Goal: Task Accomplishment & Management: Manage account settings

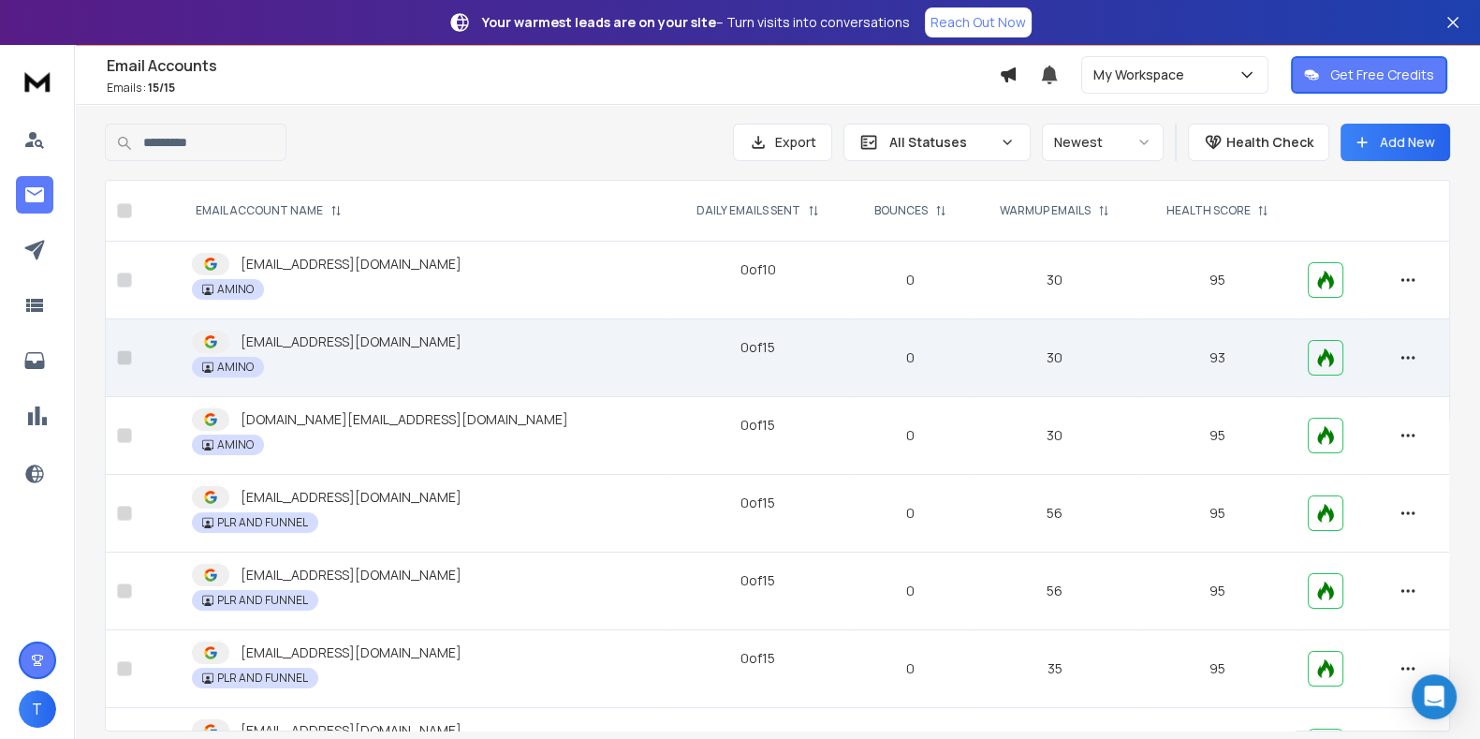
click at [351, 364] on div "AMINO" at bounding box center [423, 367] width 463 height 21
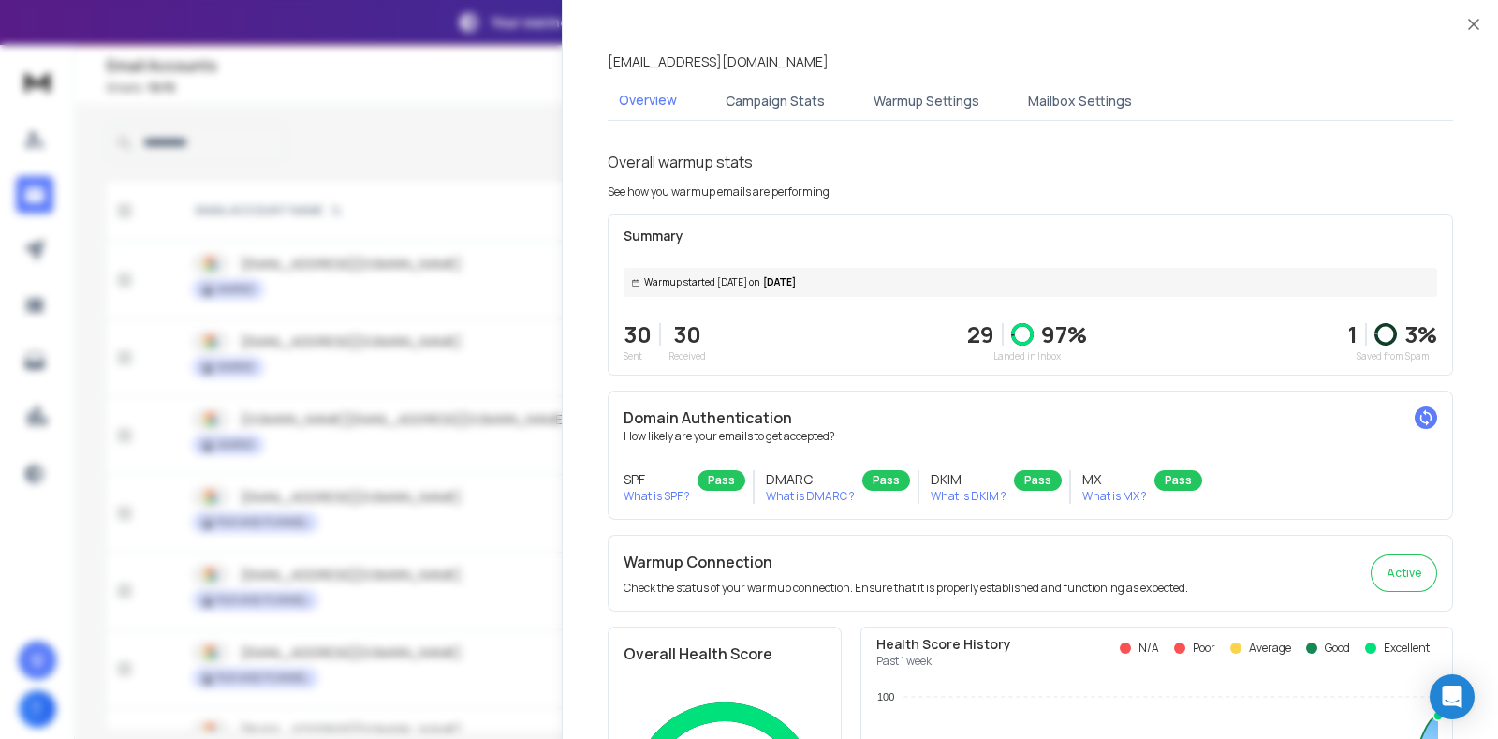
click at [1059, 96] on button "Mailbox Settings" at bounding box center [1080, 101] width 126 height 41
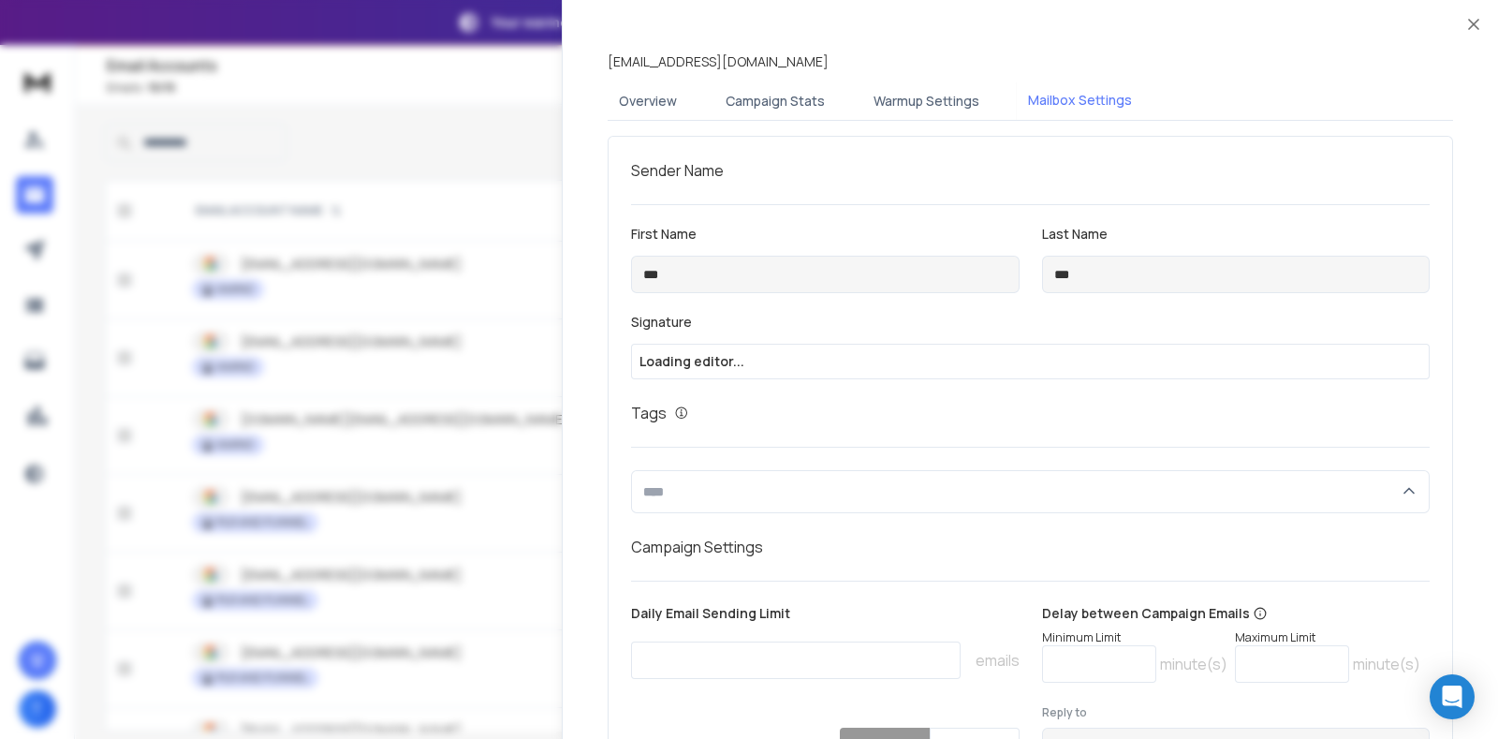
click at [278, 380] on div at bounding box center [749, 369] width 1498 height 739
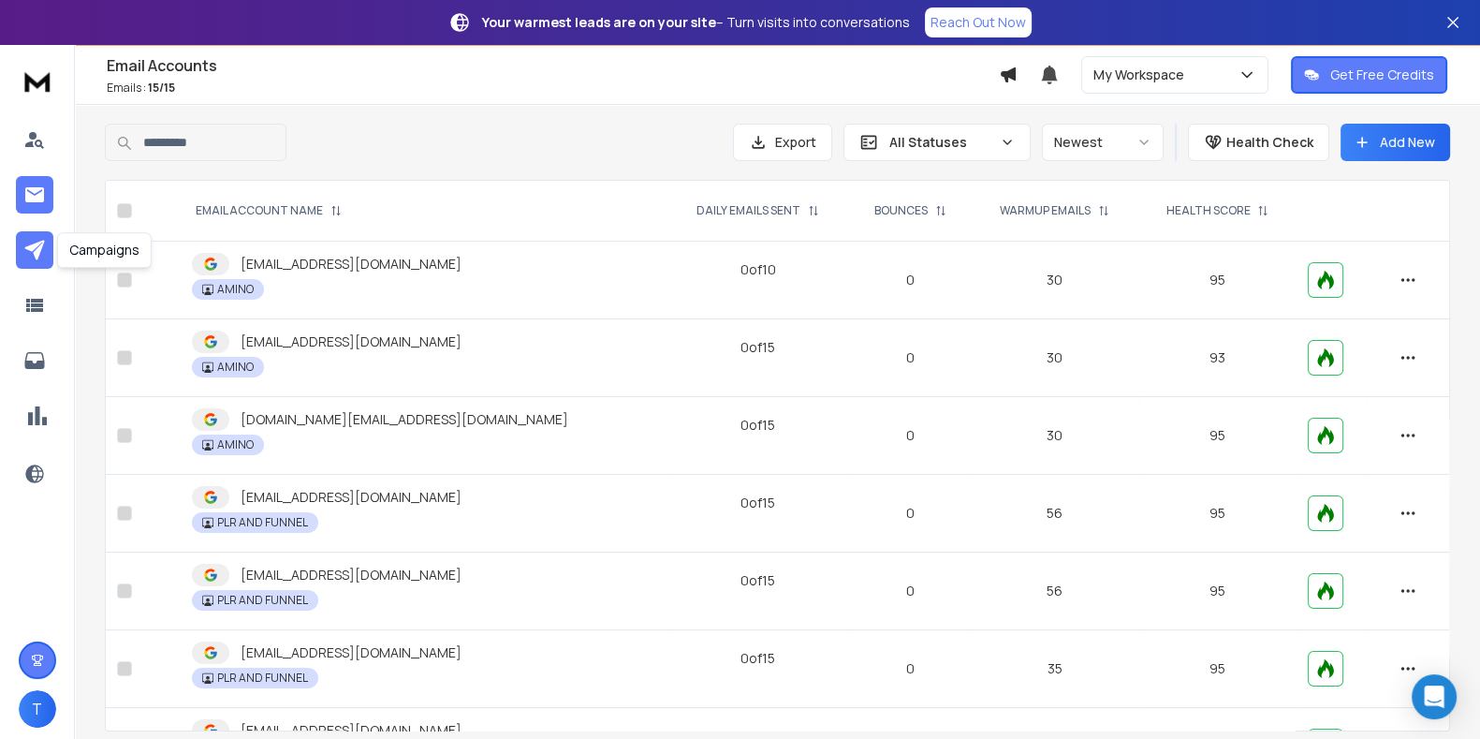
click at [23, 254] on icon at bounding box center [34, 250] width 22 height 22
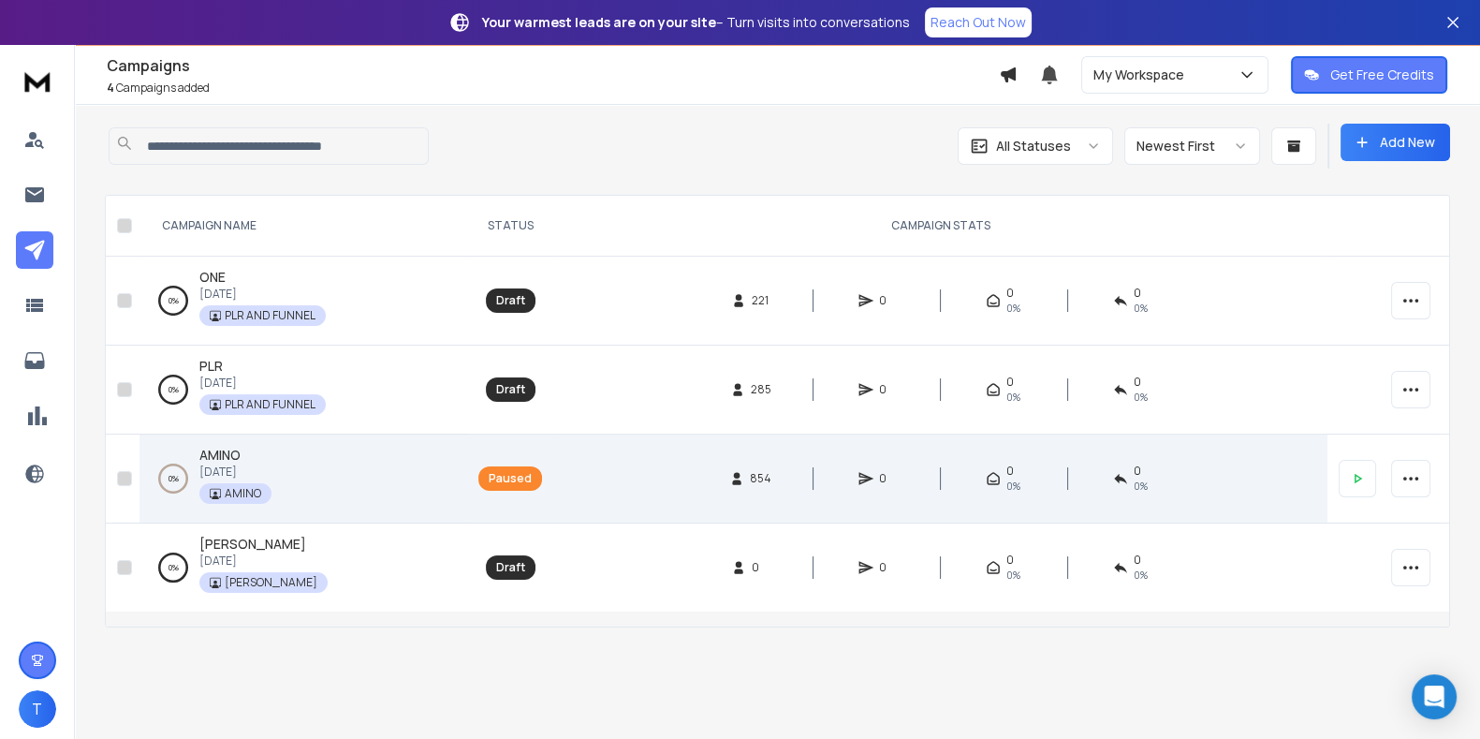
click at [561, 460] on td "854 0 0 0% 0 0%" at bounding box center [940, 478] width 774 height 89
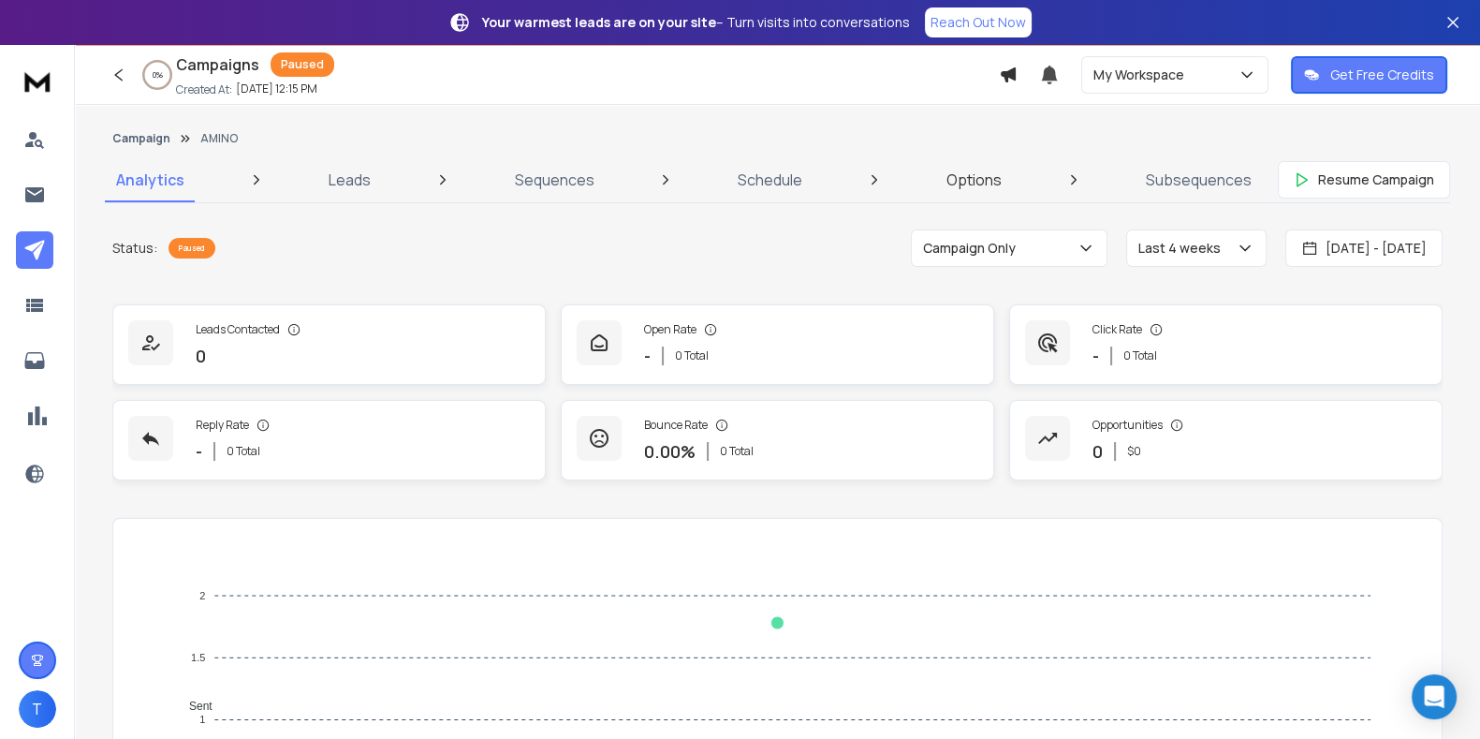
click at [982, 176] on p "Options" at bounding box center [974, 180] width 55 height 22
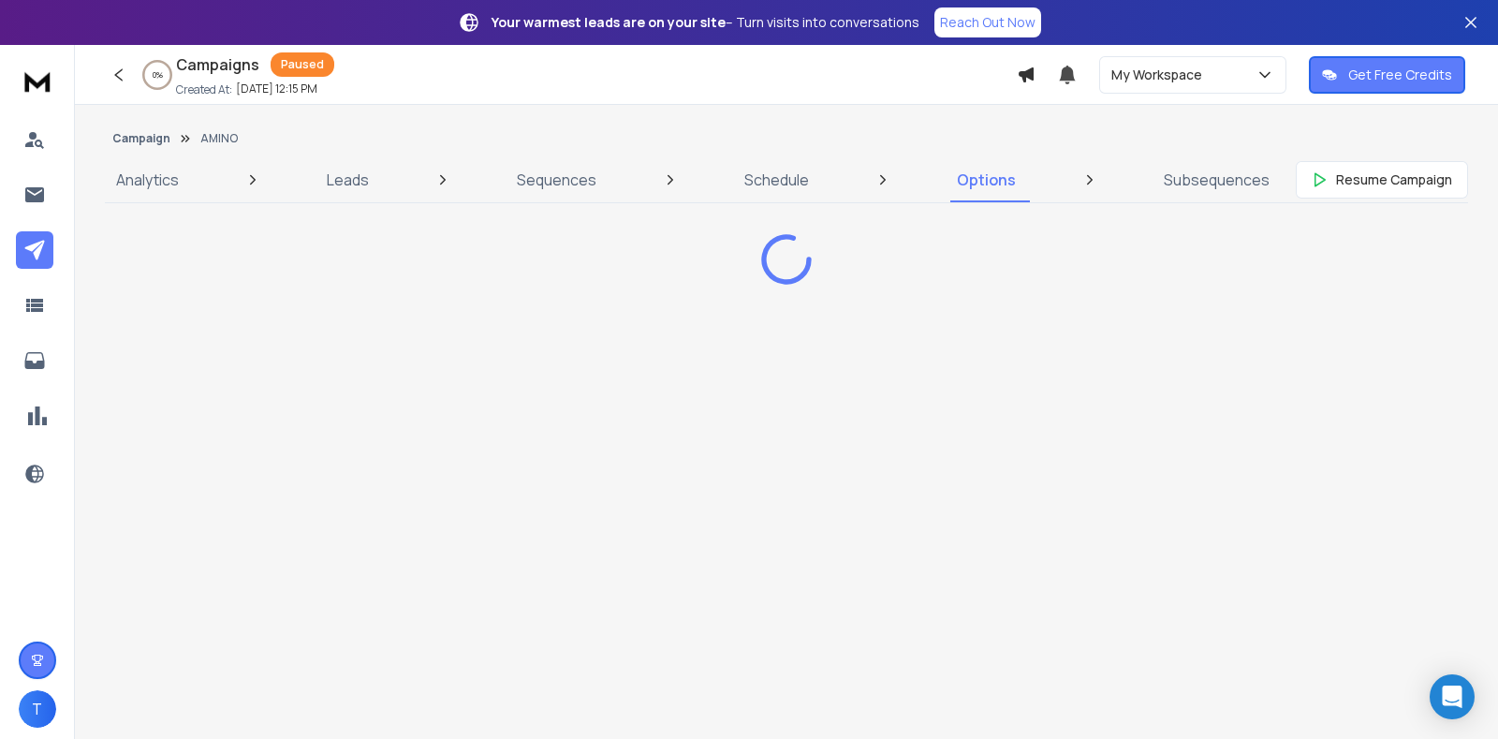
select select "**********"
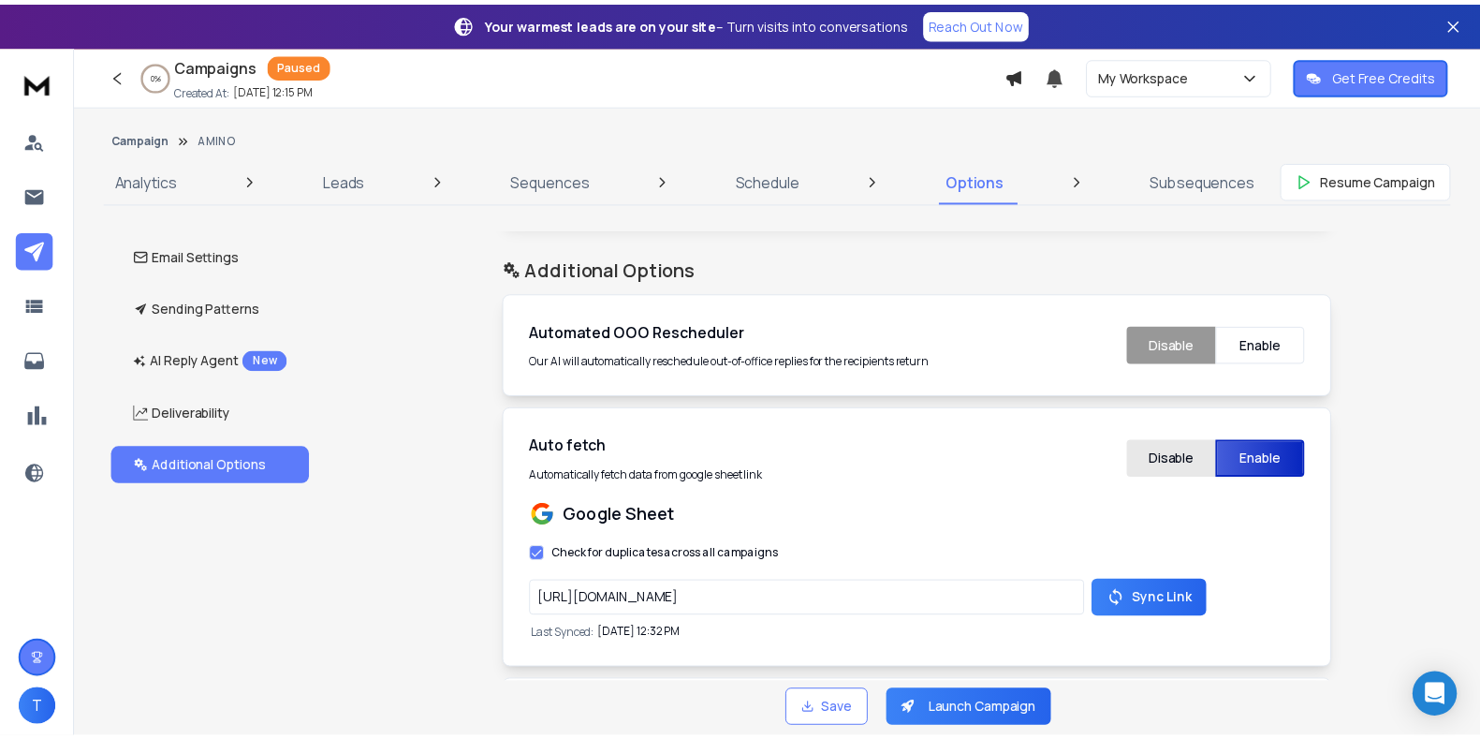
scroll to position [3252, 0]
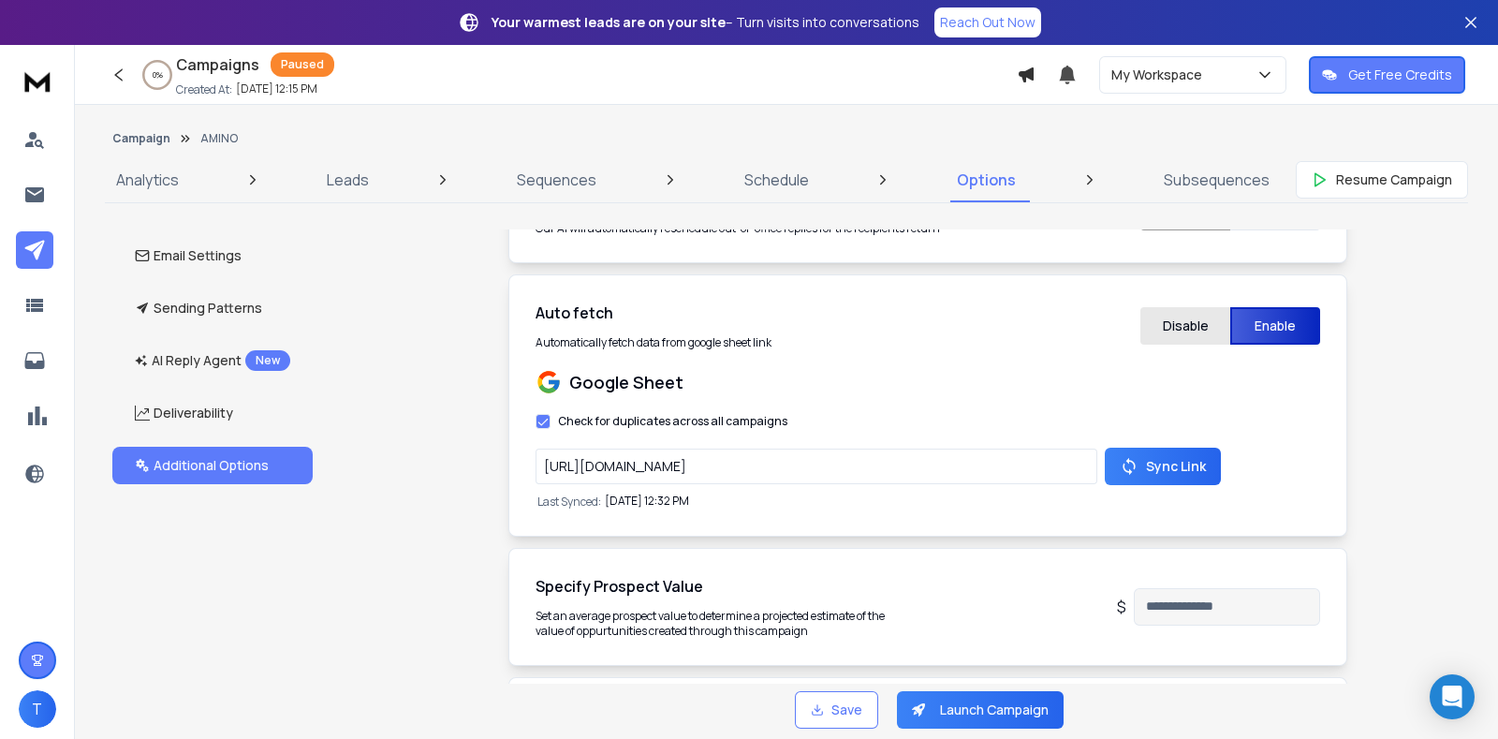
click at [1156, 457] on p "Sync Link" at bounding box center [1176, 466] width 60 height 19
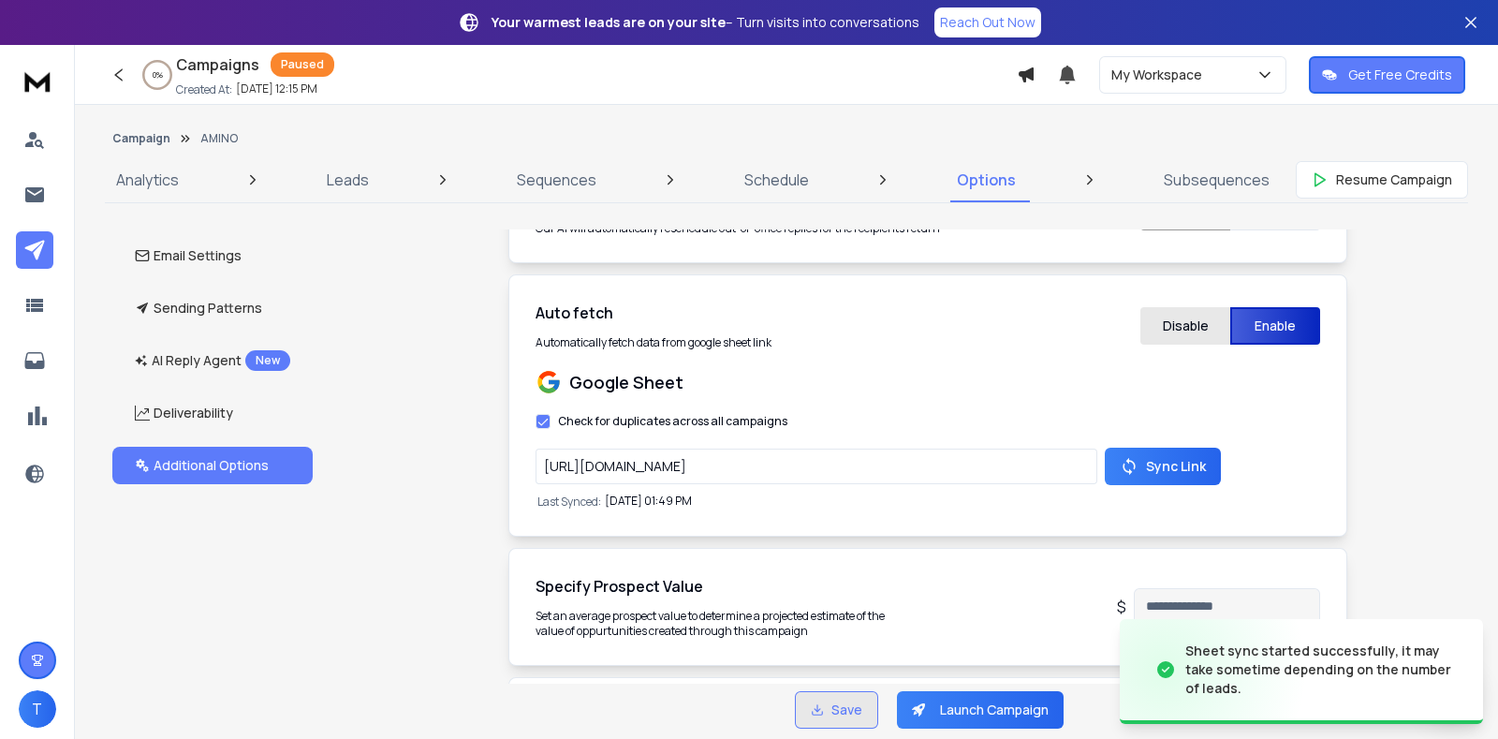
click at [854, 716] on button "Save" at bounding box center [836, 709] width 83 height 37
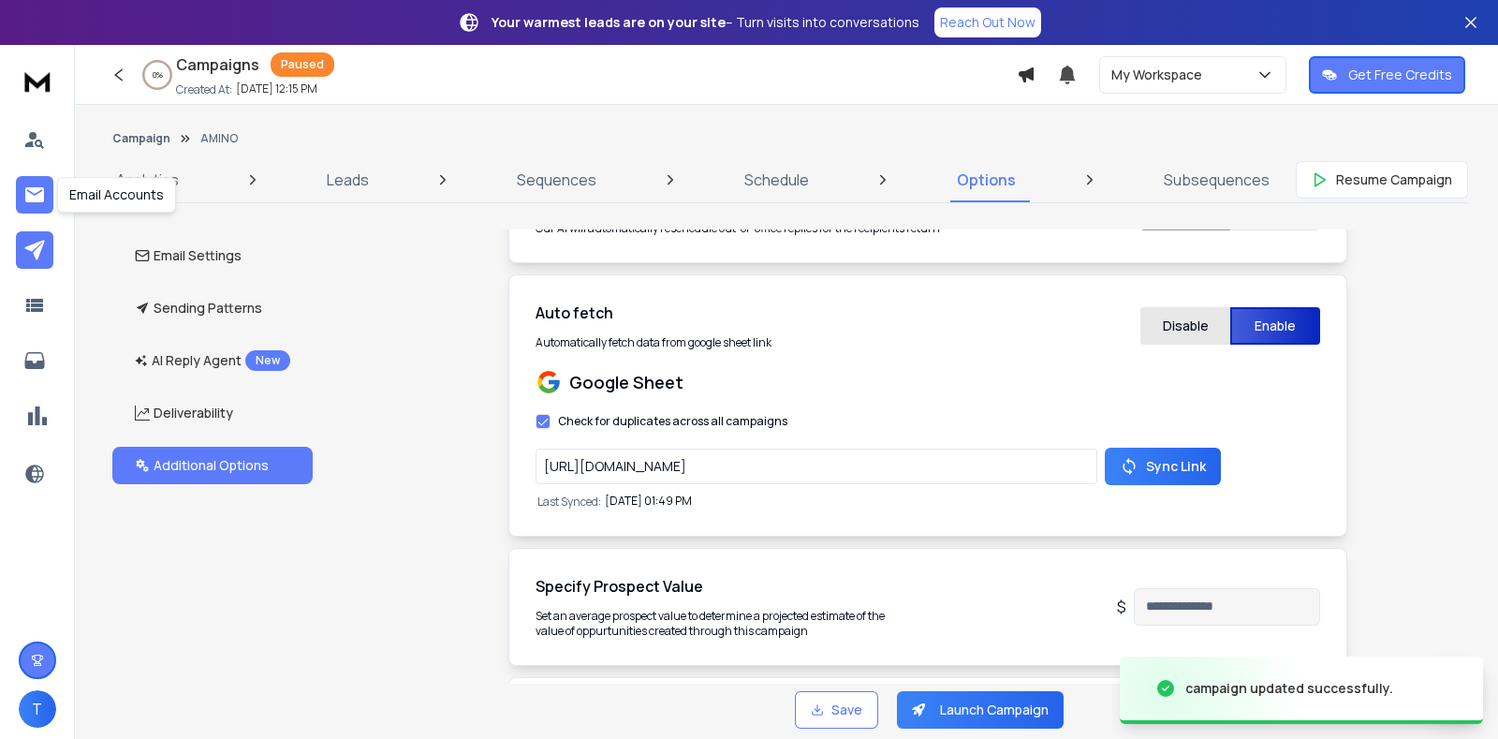
click at [49, 202] on link at bounding box center [34, 194] width 37 height 37
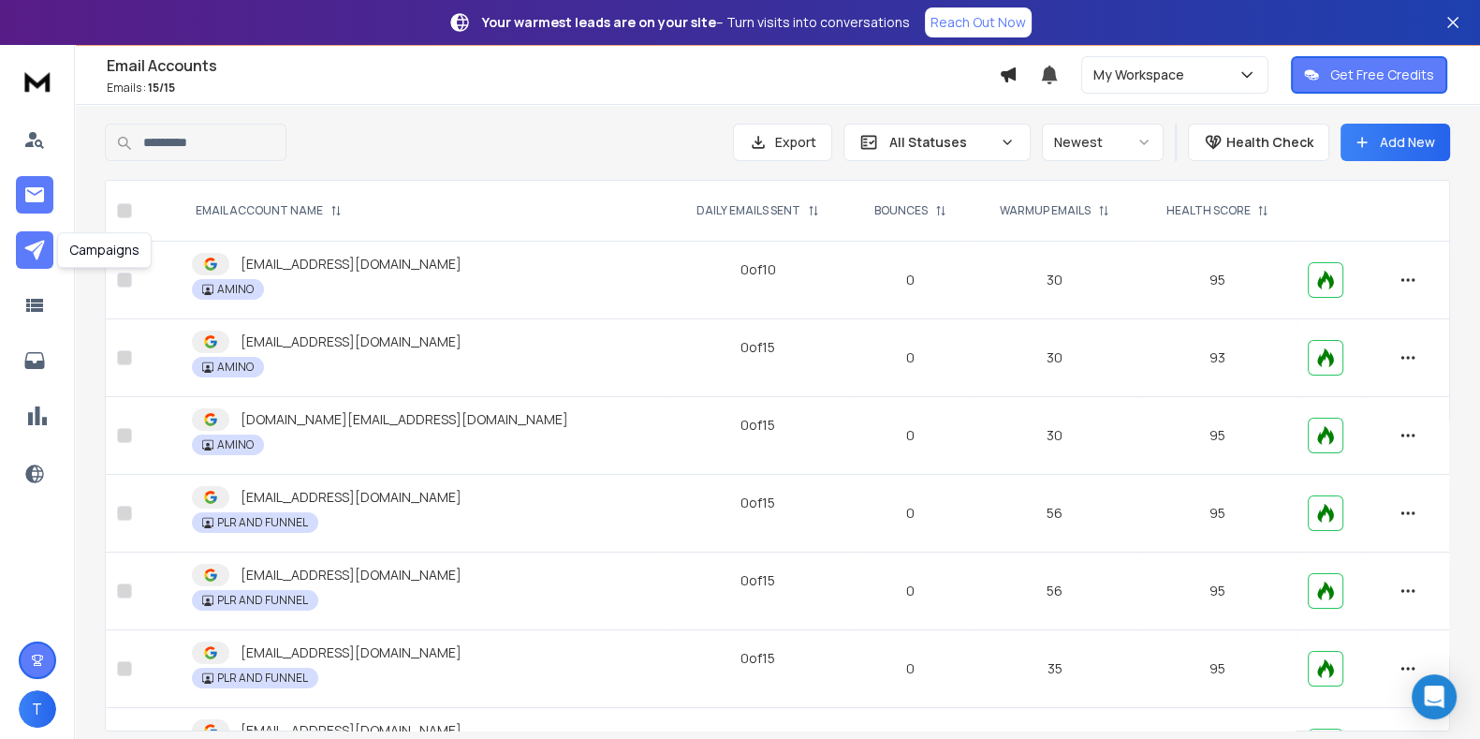
click at [22, 241] on link at bounding box center [34, 249] width 37 height 37
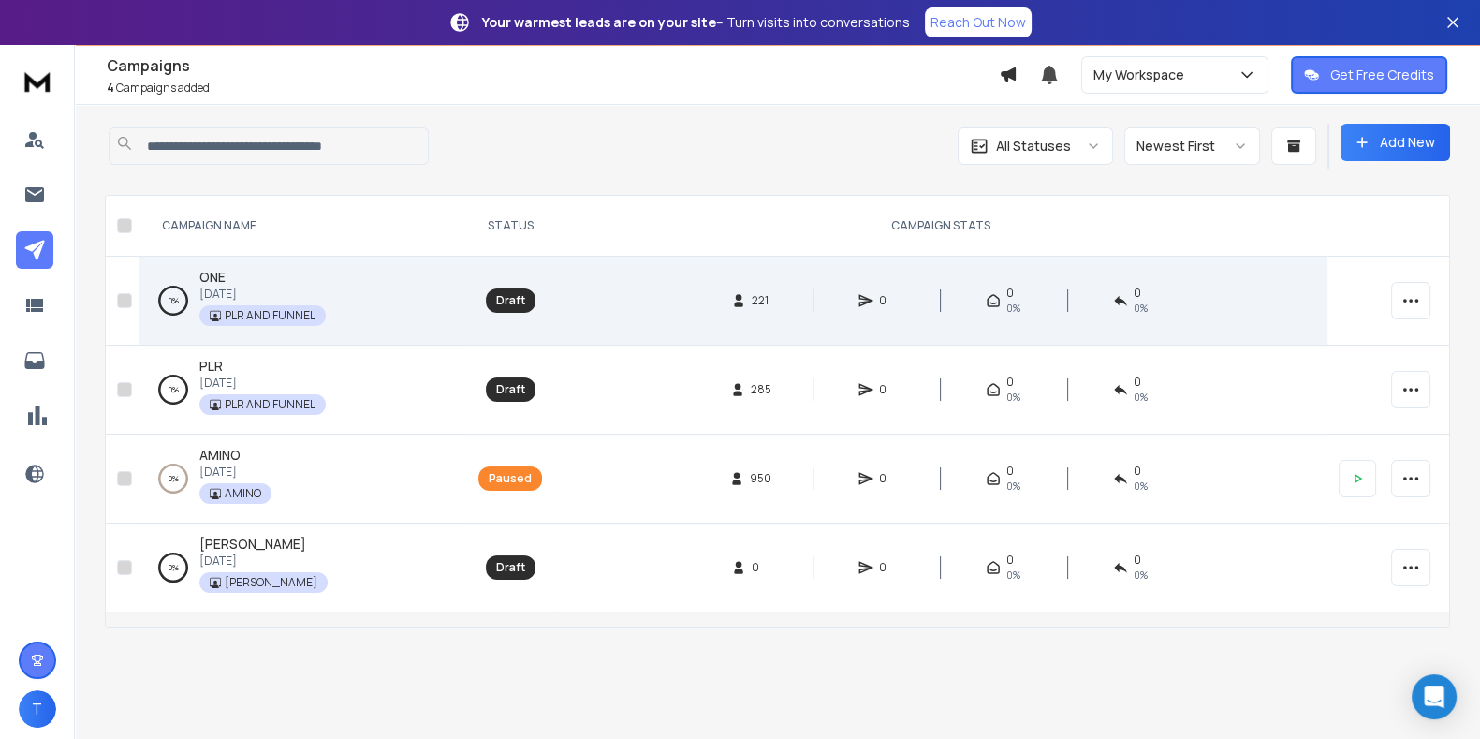
click at [330, 301] on div "0 % ONE 3 days ago PLR AND FUNNEL" at bounding box center [303, 301] width 290 height 66
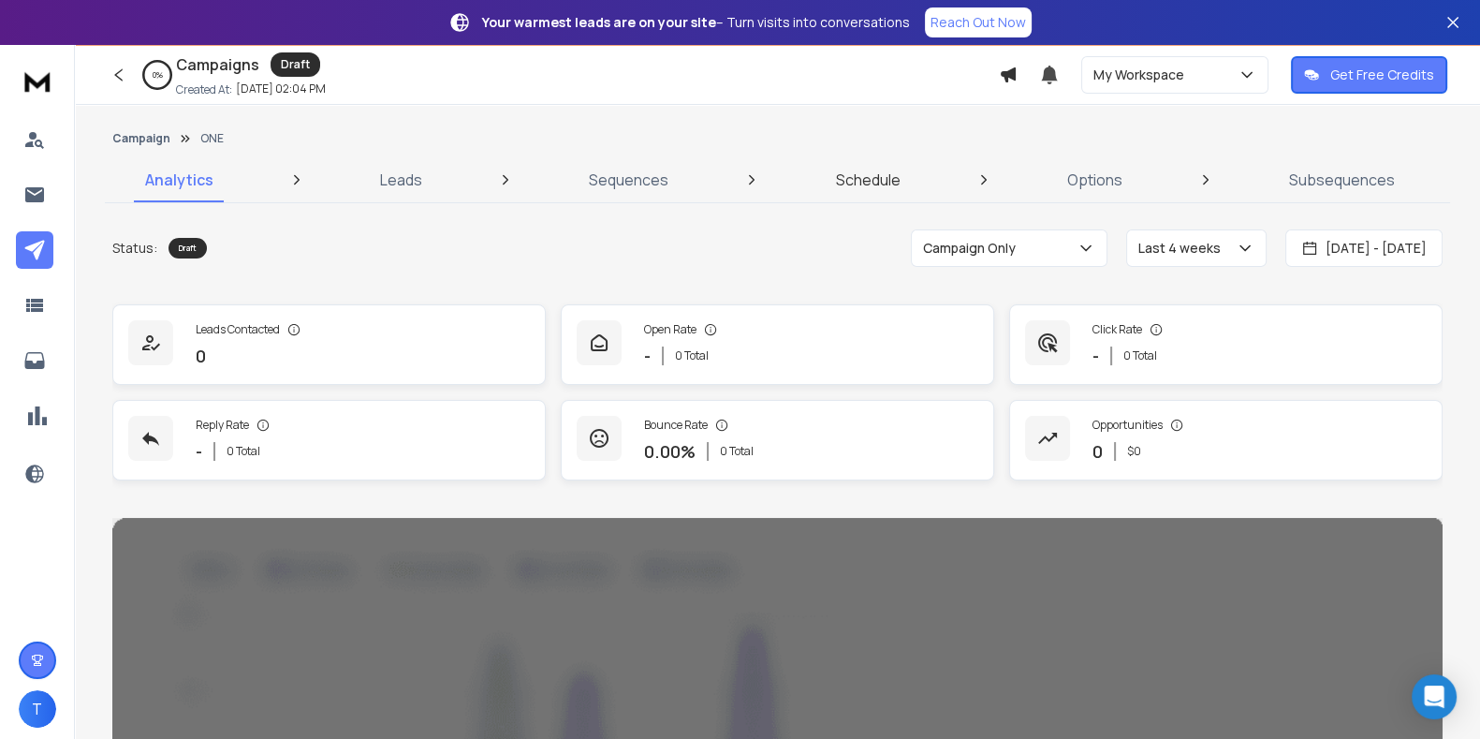
click at [839, 176] on p "Schedule" at bounding box center [868, 180] width 65 height 22
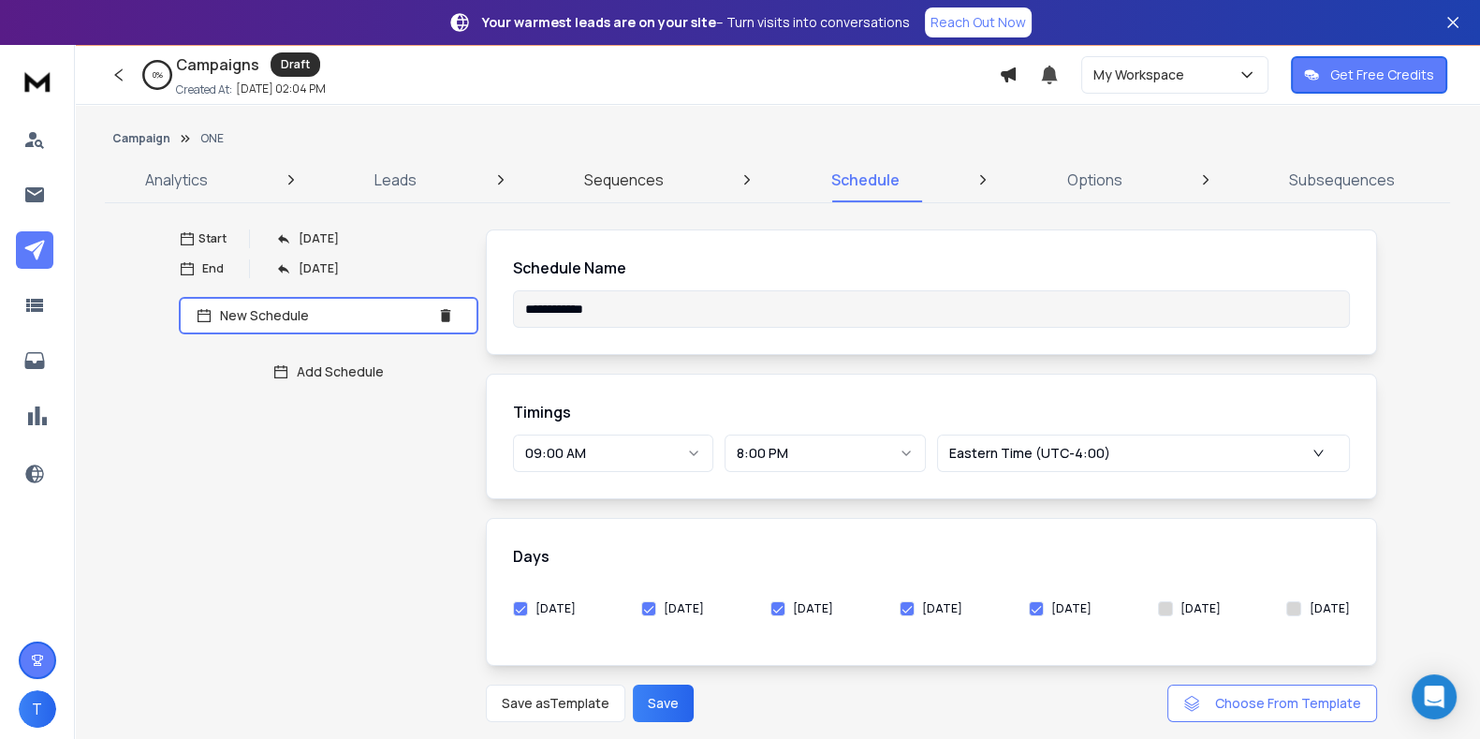
click at [637, 170] on p "Sequences" at bounding box center [624, 180] width 80 height 22
click at [628, 182] on p "Sequences" at bounding box center [624, 180] width 80 height 22
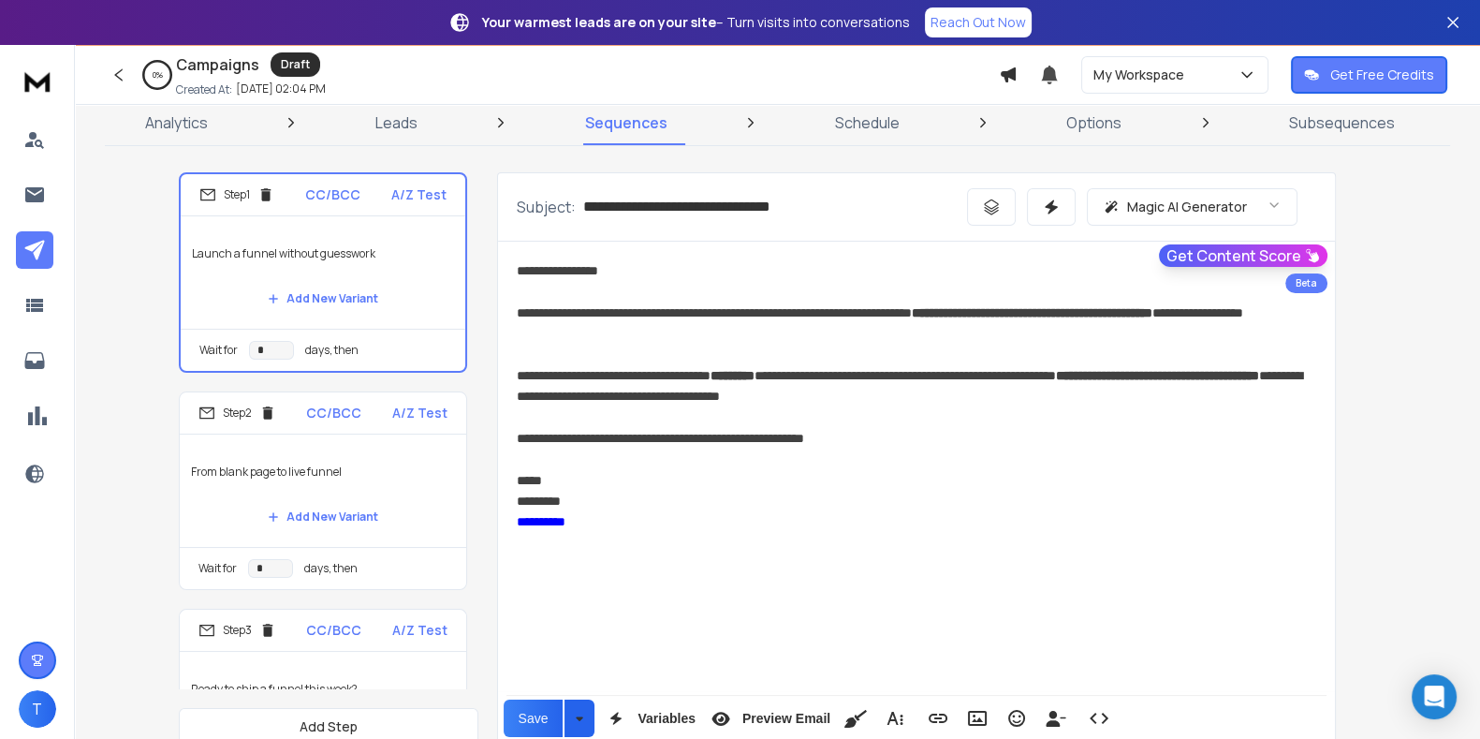
scroll to position [89, 0]
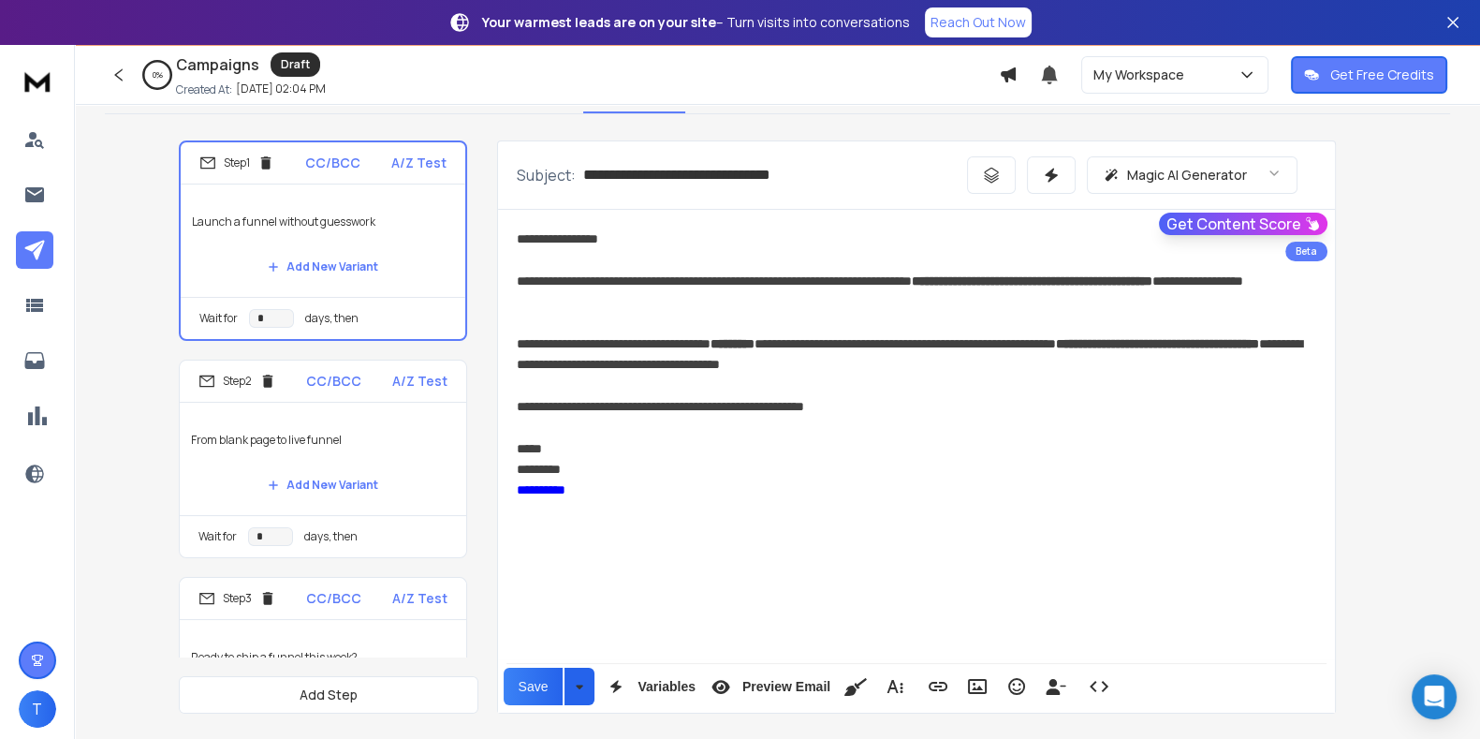
click at [298, 461] on p "From blank page to live funnel" at bounding box center [323, 440] width 264 height 52
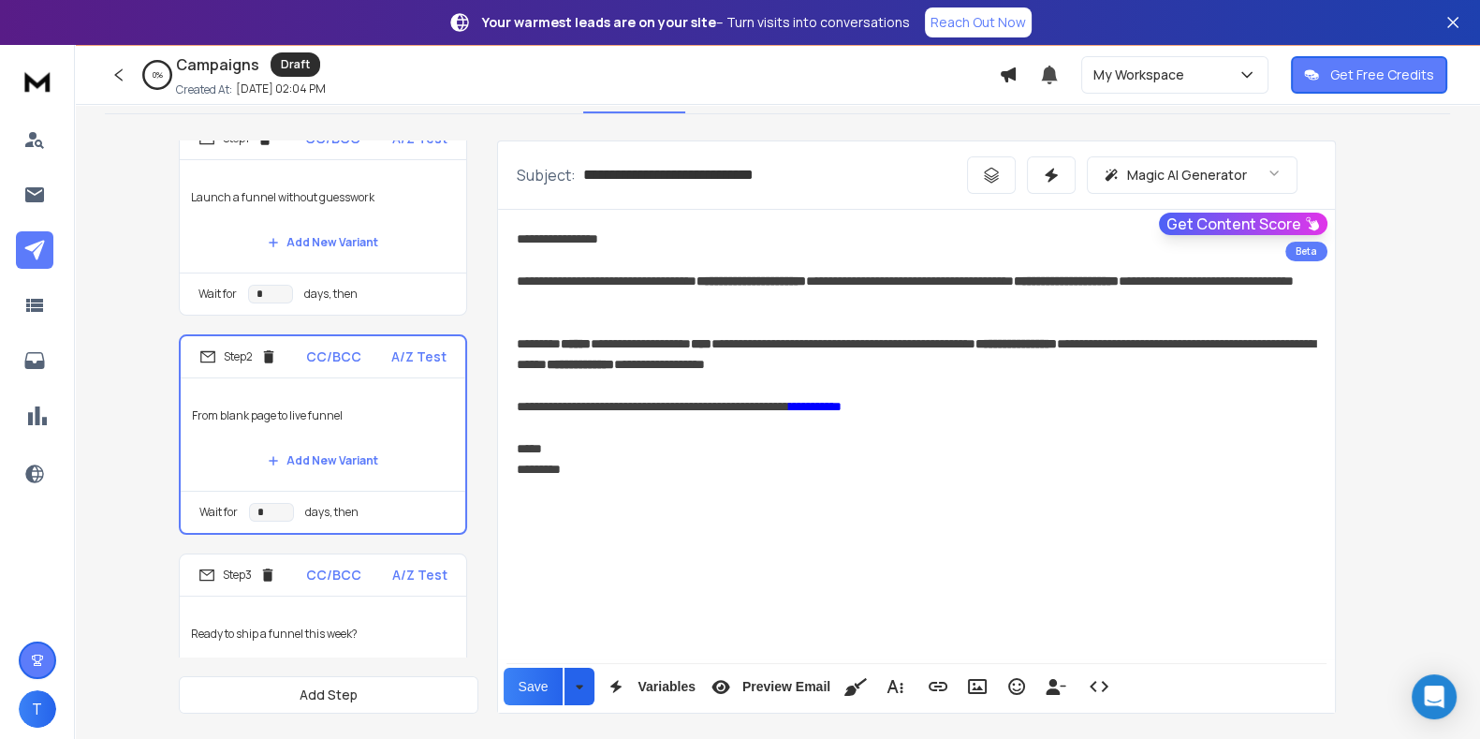
scroll to position [0, 0]
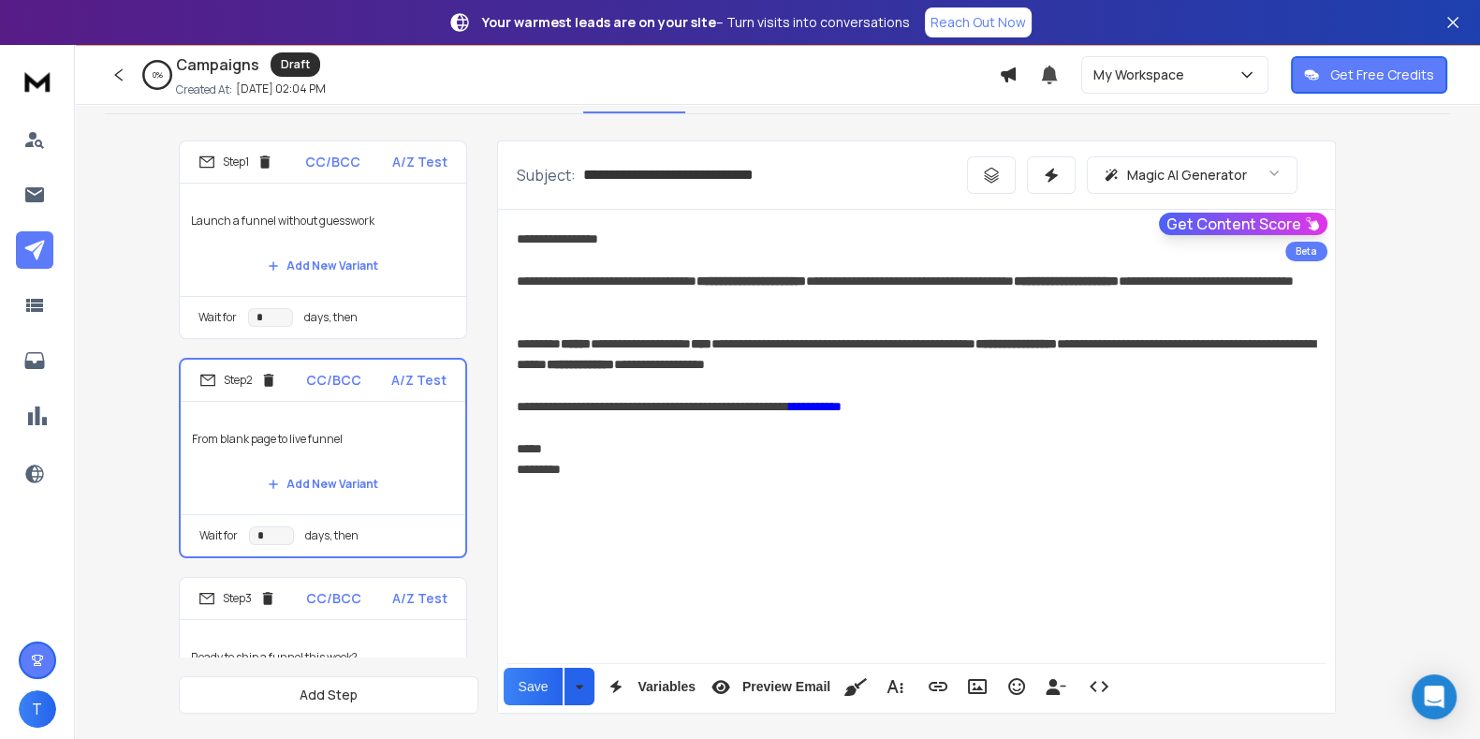
click at [323, 215] on p "Launch a funnel without guesswork" at bounding box center [323, 221] width 264 height 52
type input "**********"
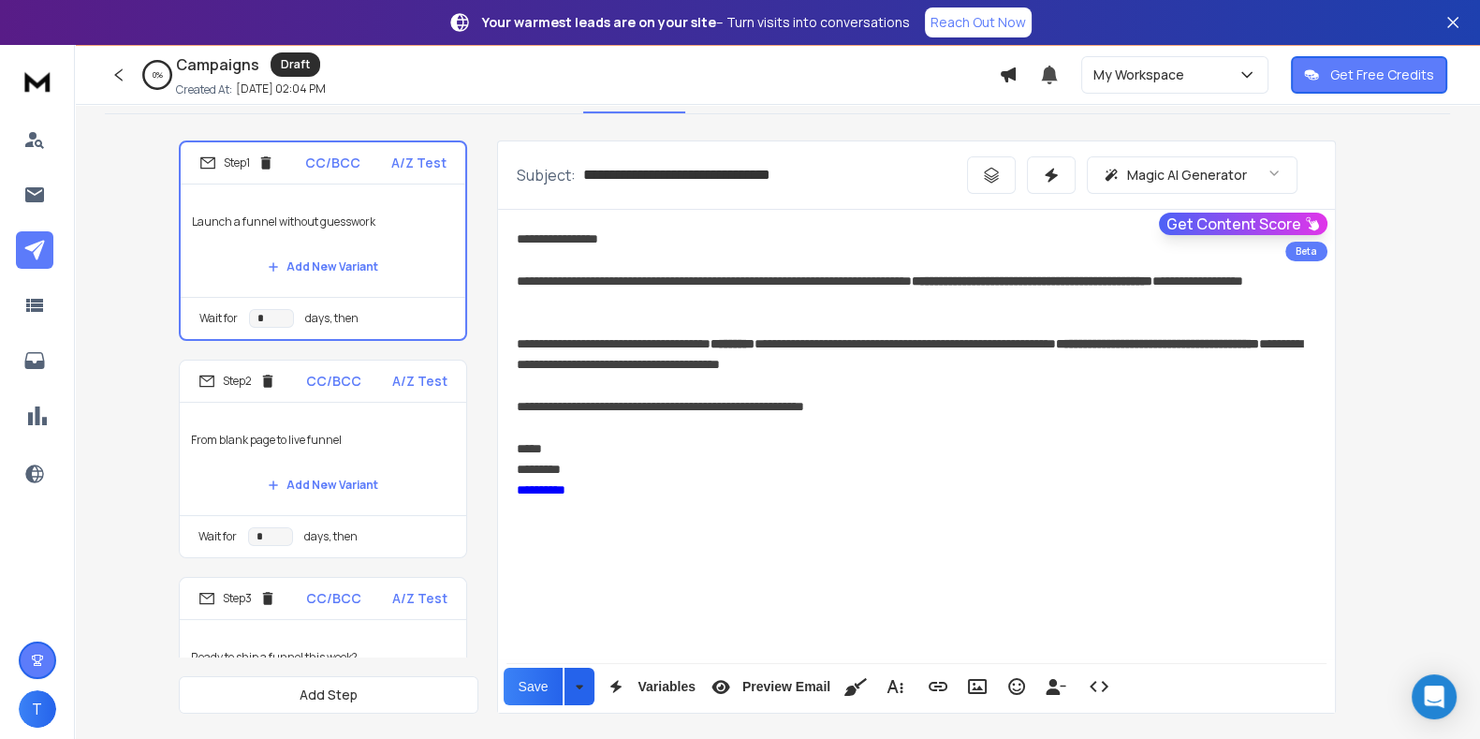
click at [529, 295] on div "**********" at bounding box center [917, 280] width 800 height 63
click at [226, 439] on p "From blank page to live funnel" at bounding box center [323, 440] width 264 height 52
type input "**********"
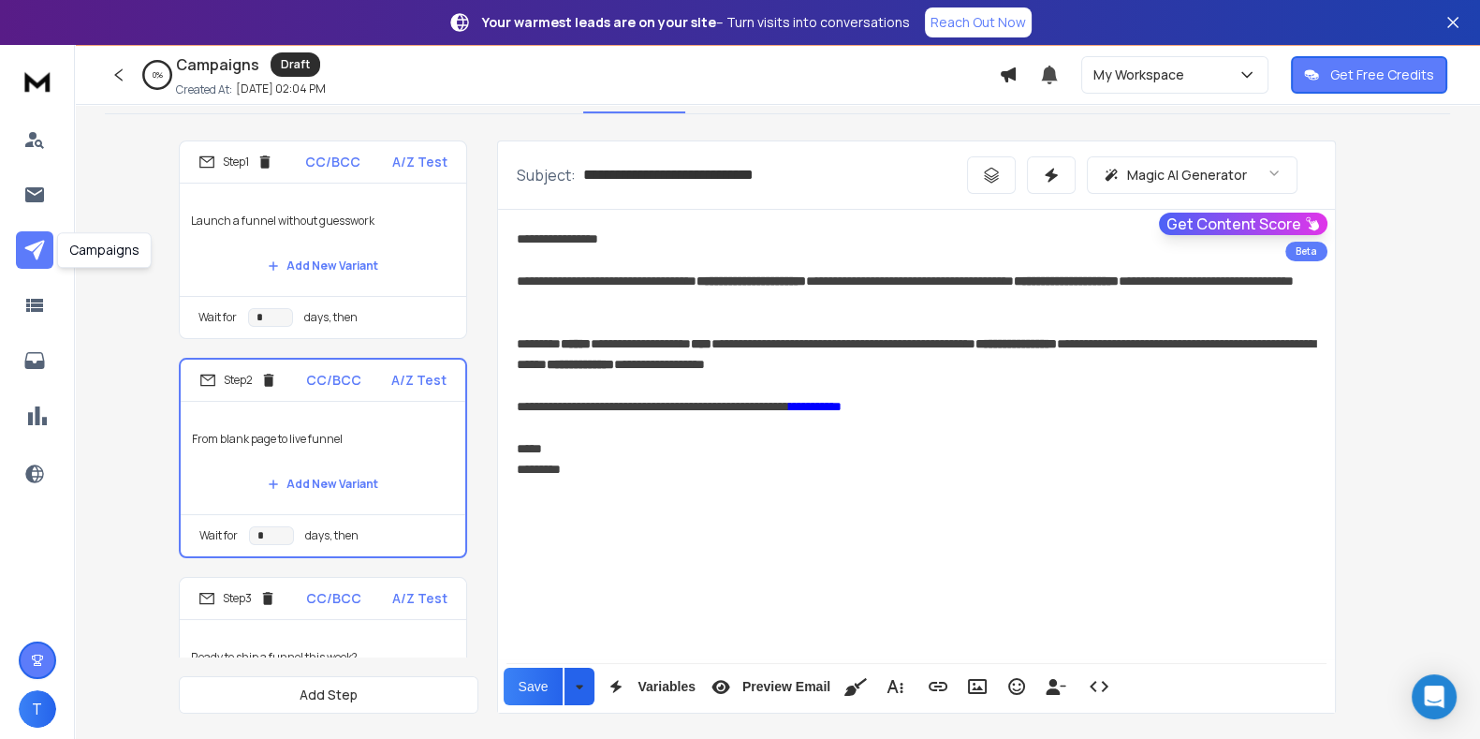
click at [36, 244] on icon at bounding box center [34, 250] width 20 height 20
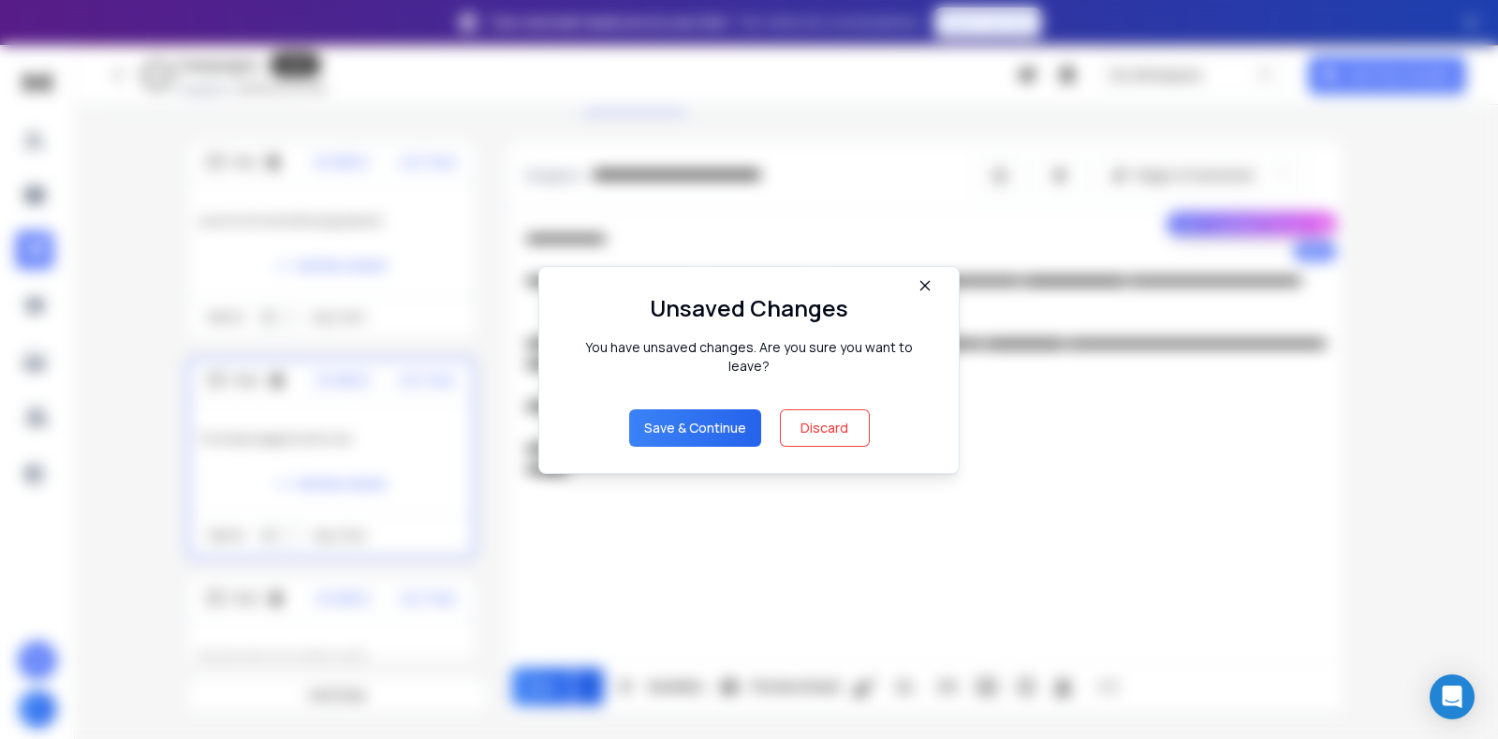
click at [829, 414] on button "Discard" at bounding box center [825, 427] width 90 height 37
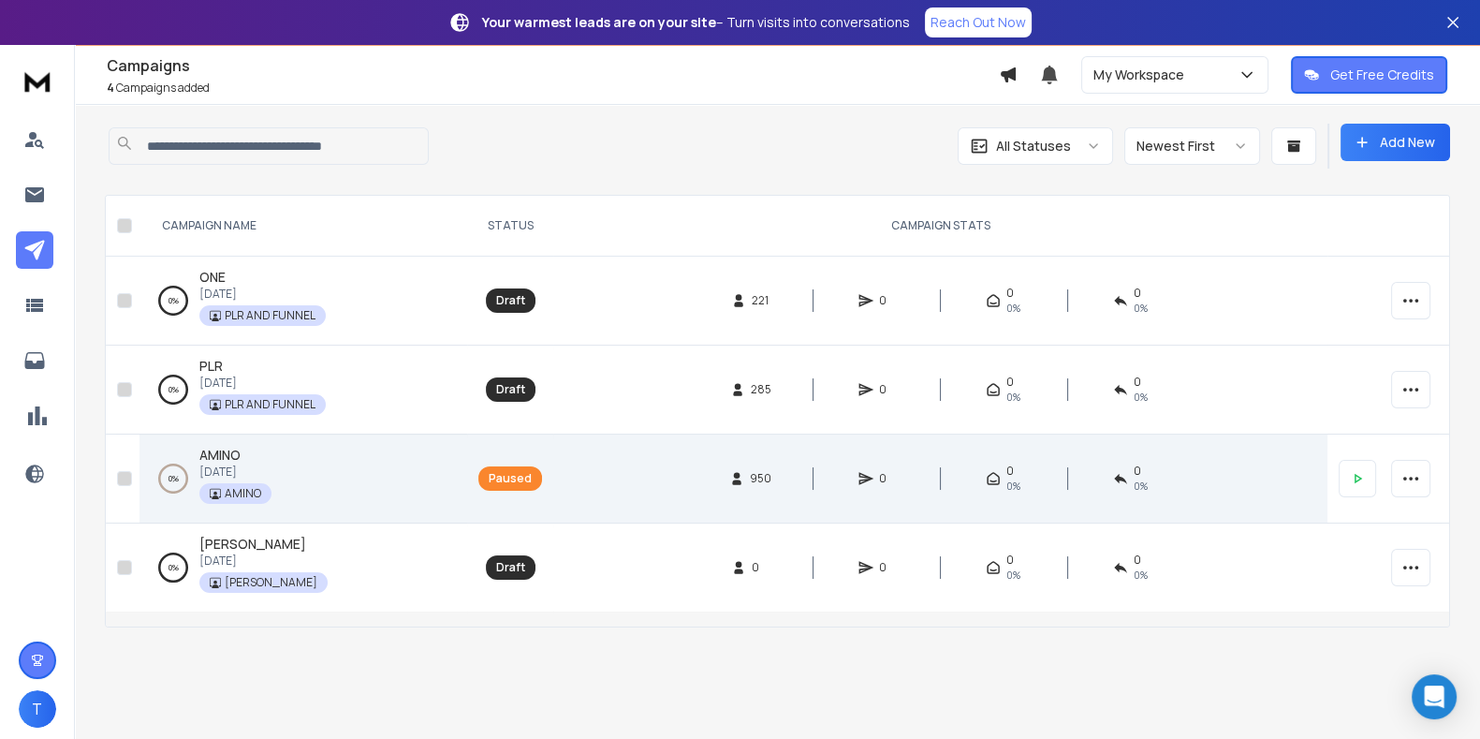
click at [325, 459] on div "0 % AMINO 4 days ago AMINO" at bounding box center [303, 479] width 290 height 66
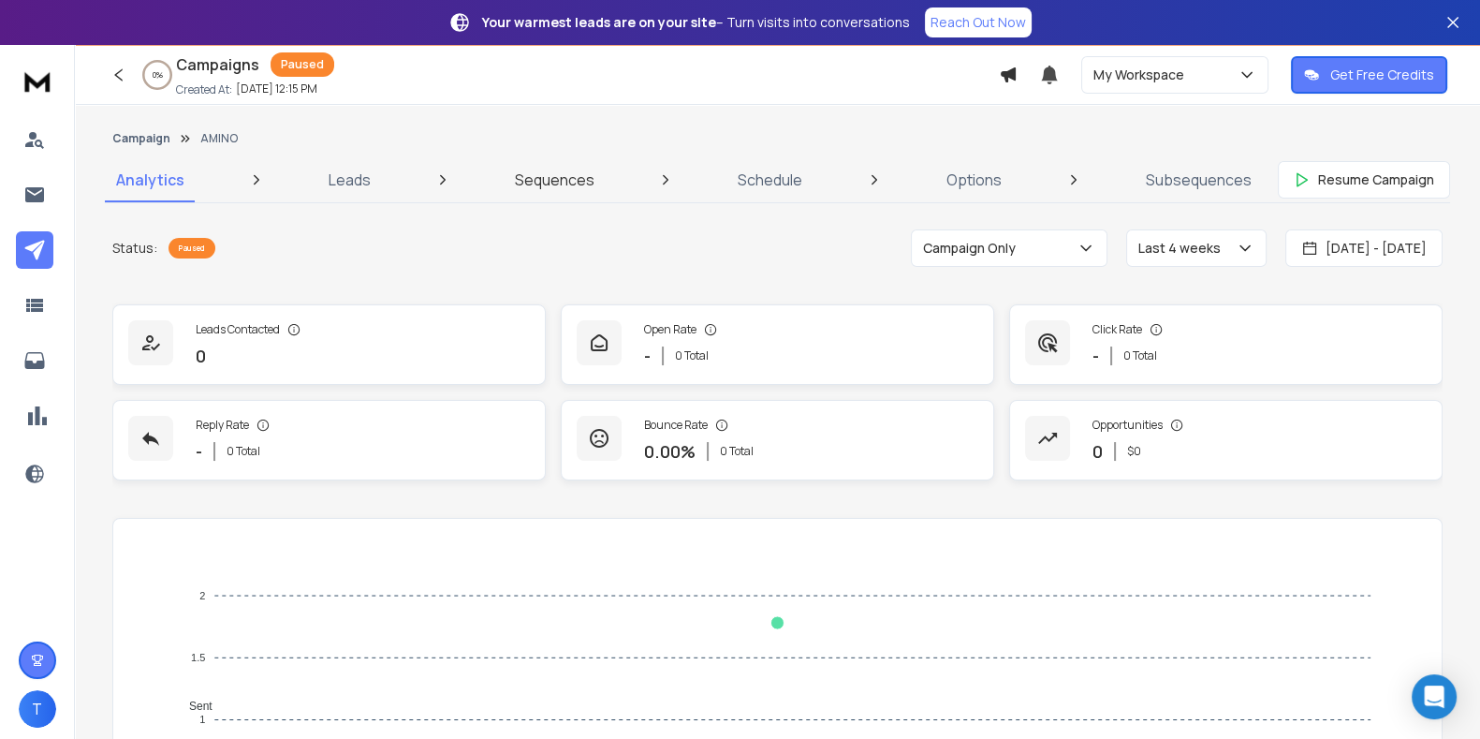
click at [585, 171] on p "Sequences" at bounding box center [555, 180] width 80 height 22
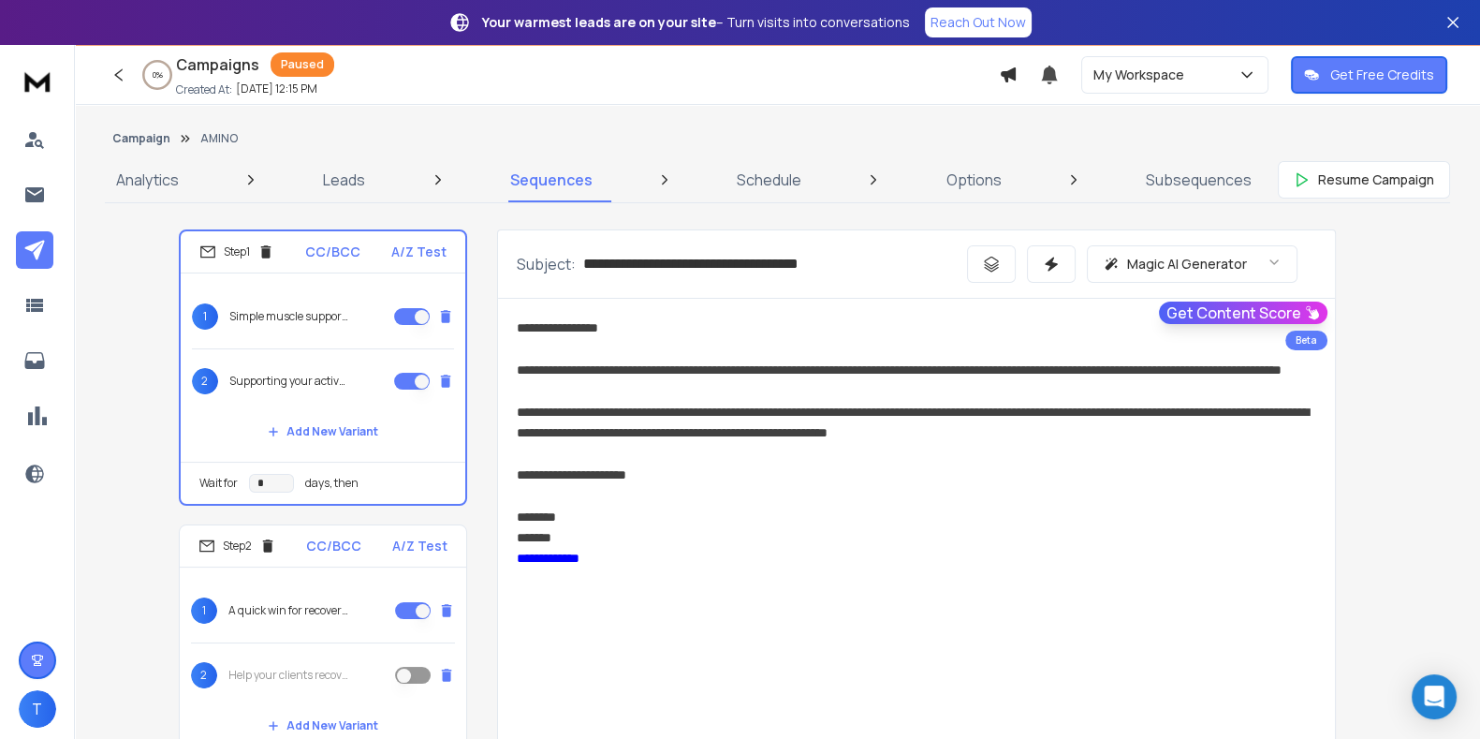
click at [273, 374] on p "Supporting your active-aging clients with simple nutrition?" at bounding box center [289, 381] width 120 height 15
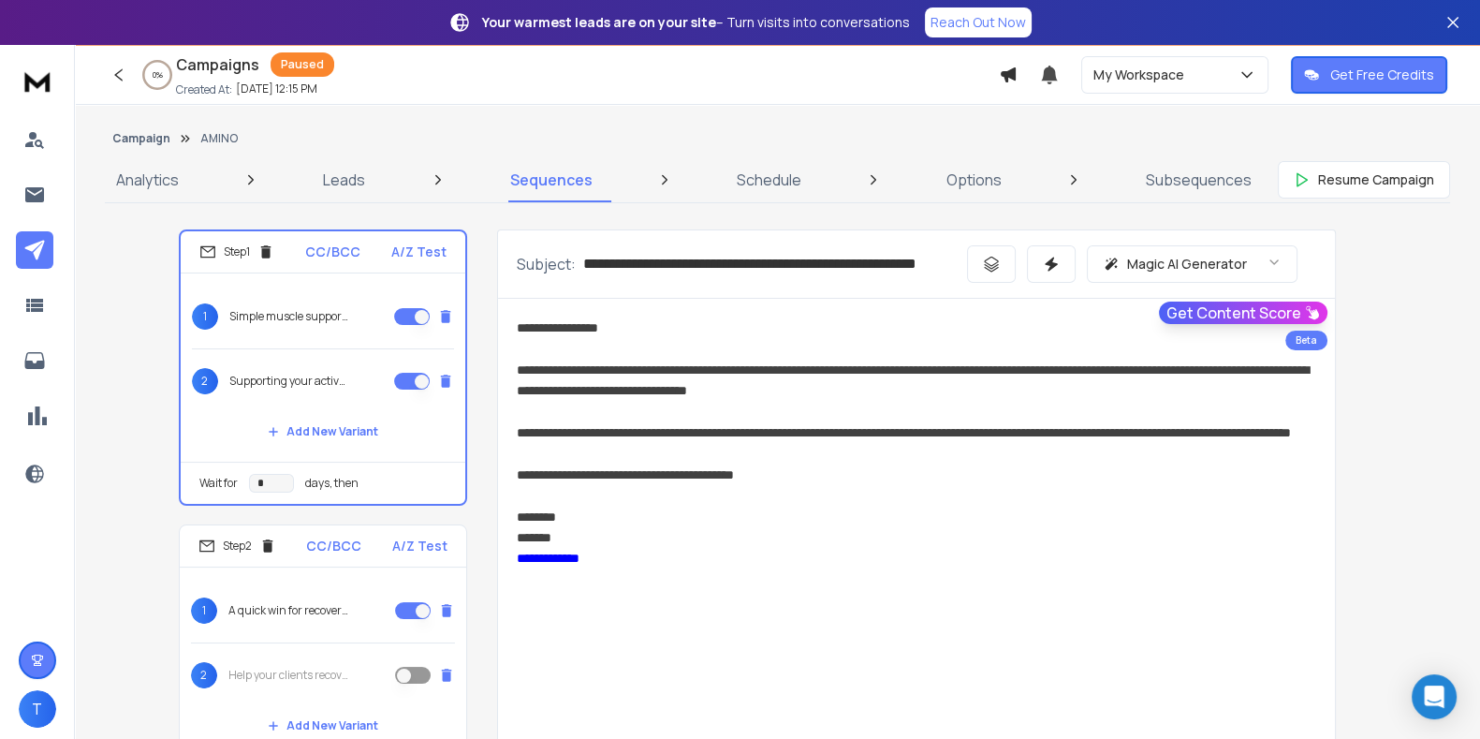
click at [289, 326] on div "1 Simple muscle support for active aging" at bounding box center [270, 316] width 157 height 26
type input "**********"
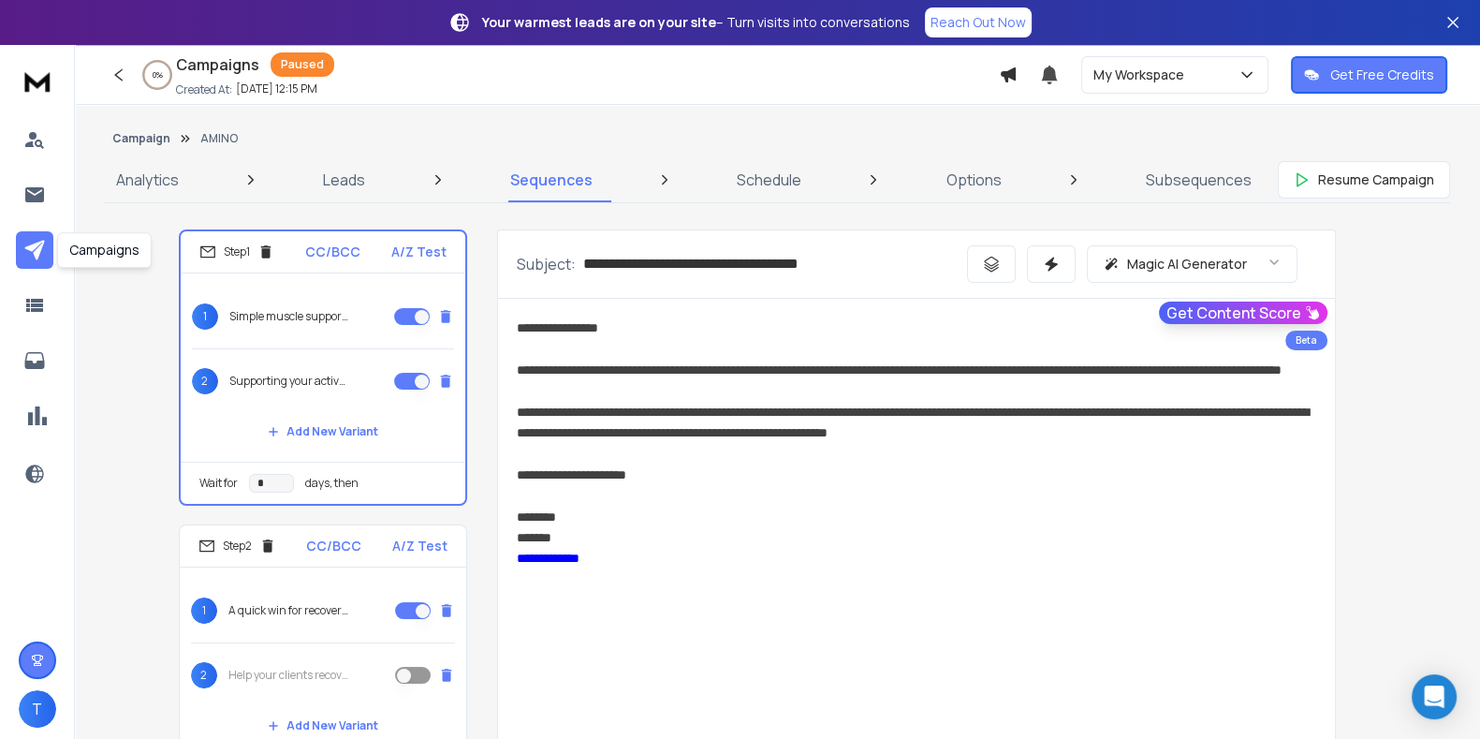
click at [44, 247] on icon at bounding box center [34, 250] width 22 height 22
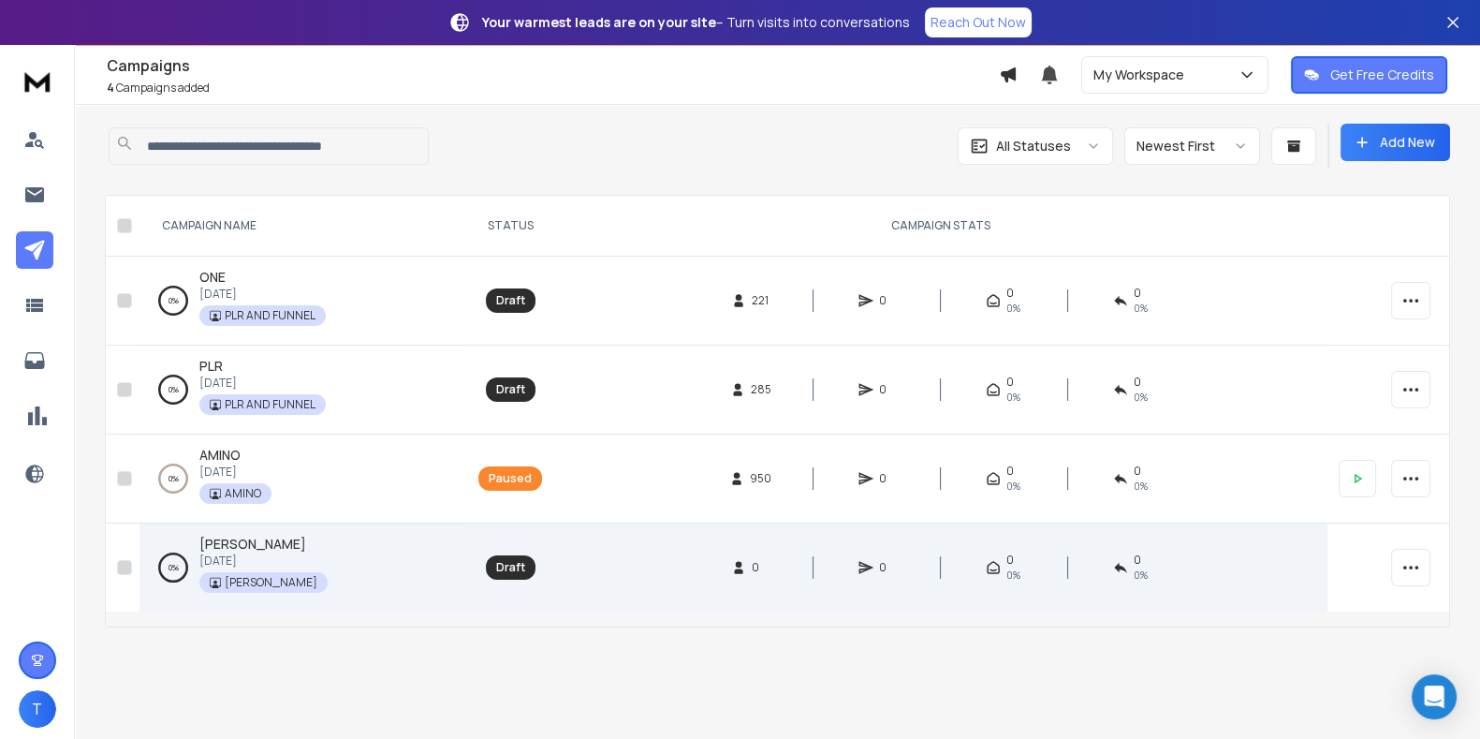
click at [336, 559] on div "0 % COLIN 9 days ago COLIN" at bounding box center [303, 568] width 290 height 66
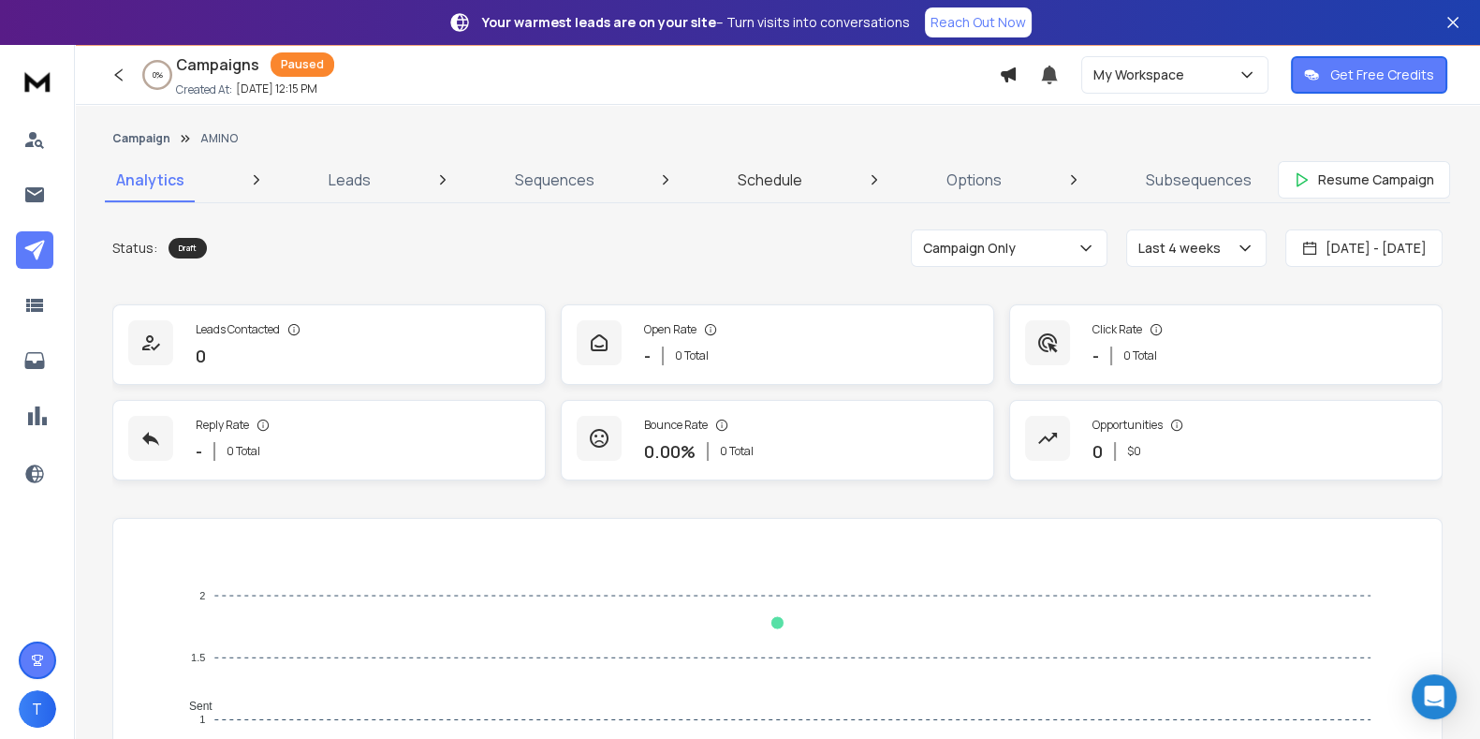
click at [777, 190] on p "Schedule" at bounding box center [770, 180] width 65 height 22
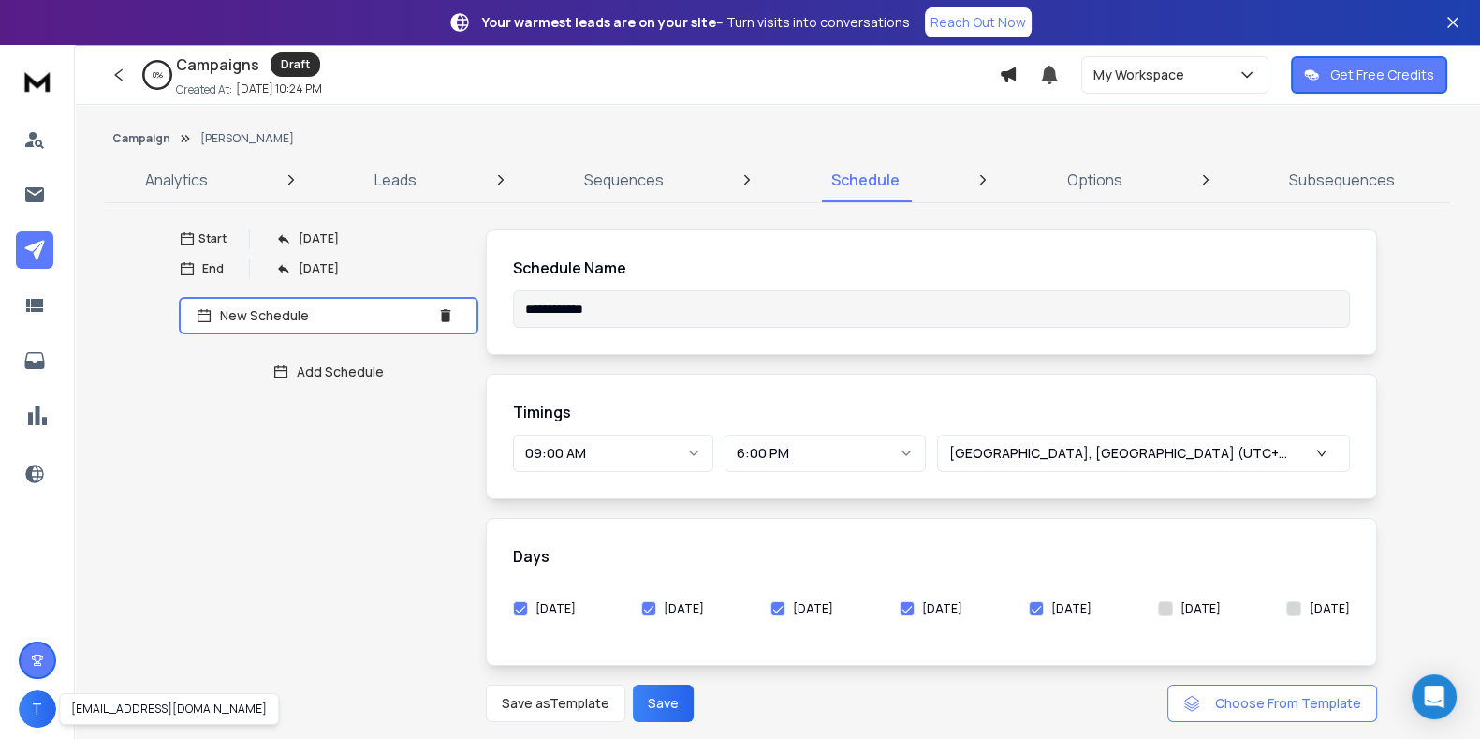
click at [39, 706] on span "T" at bounding box center [37, 708] width 37 height 37
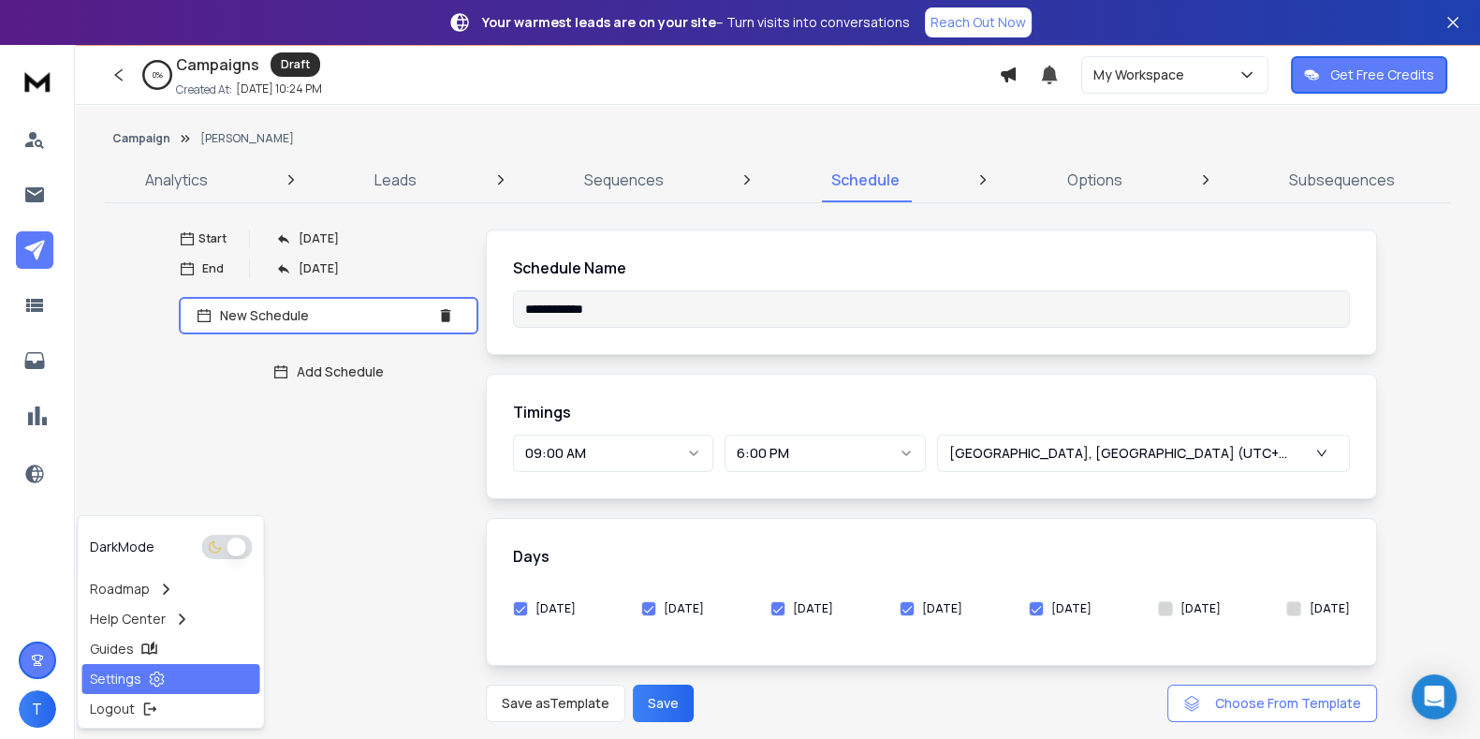
click at [123, 669] on p "Settings" at bounding box center [115, 678] width 51 height 19
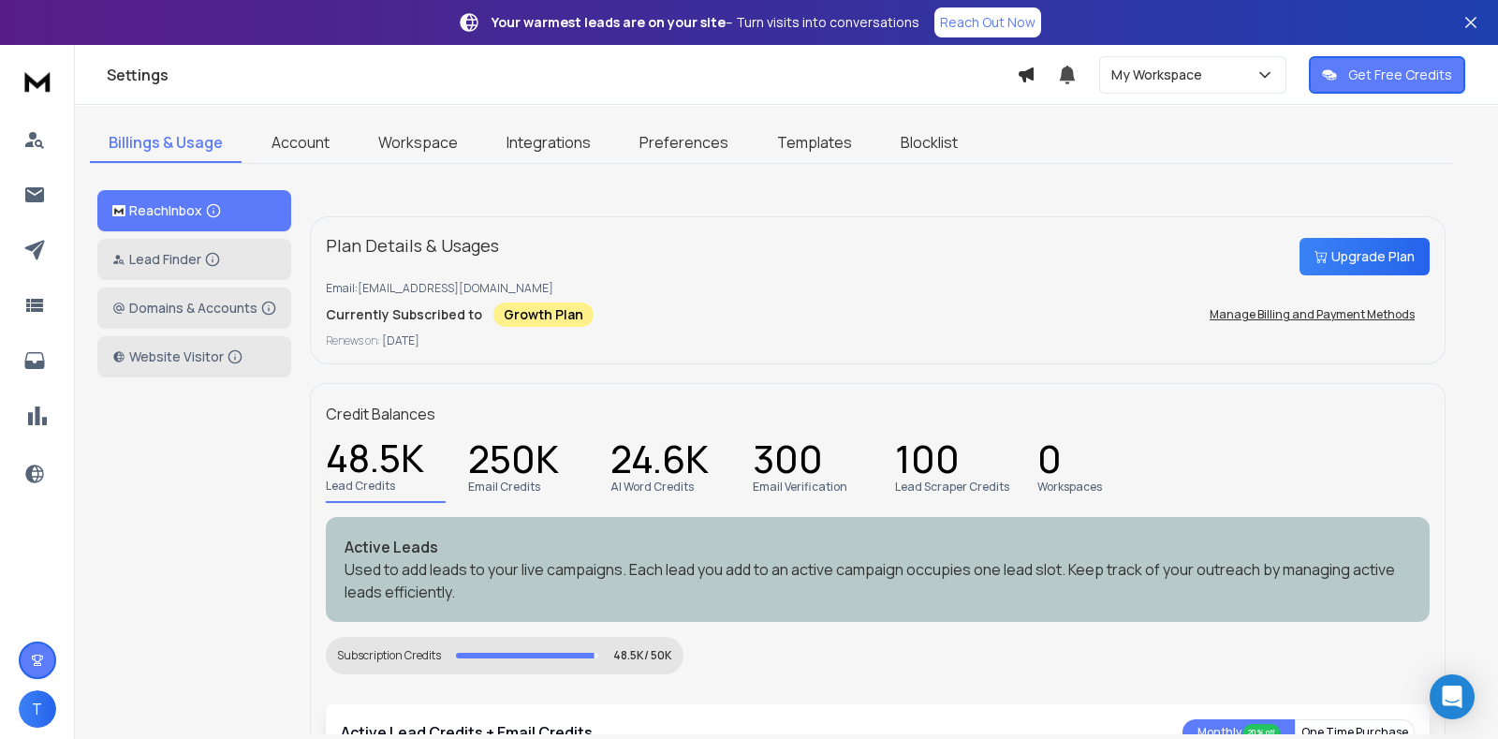
click at [1299, 311] on p "Manage Billing and Payment Methods" at bounding box center [1312, 314] width 205 height 15
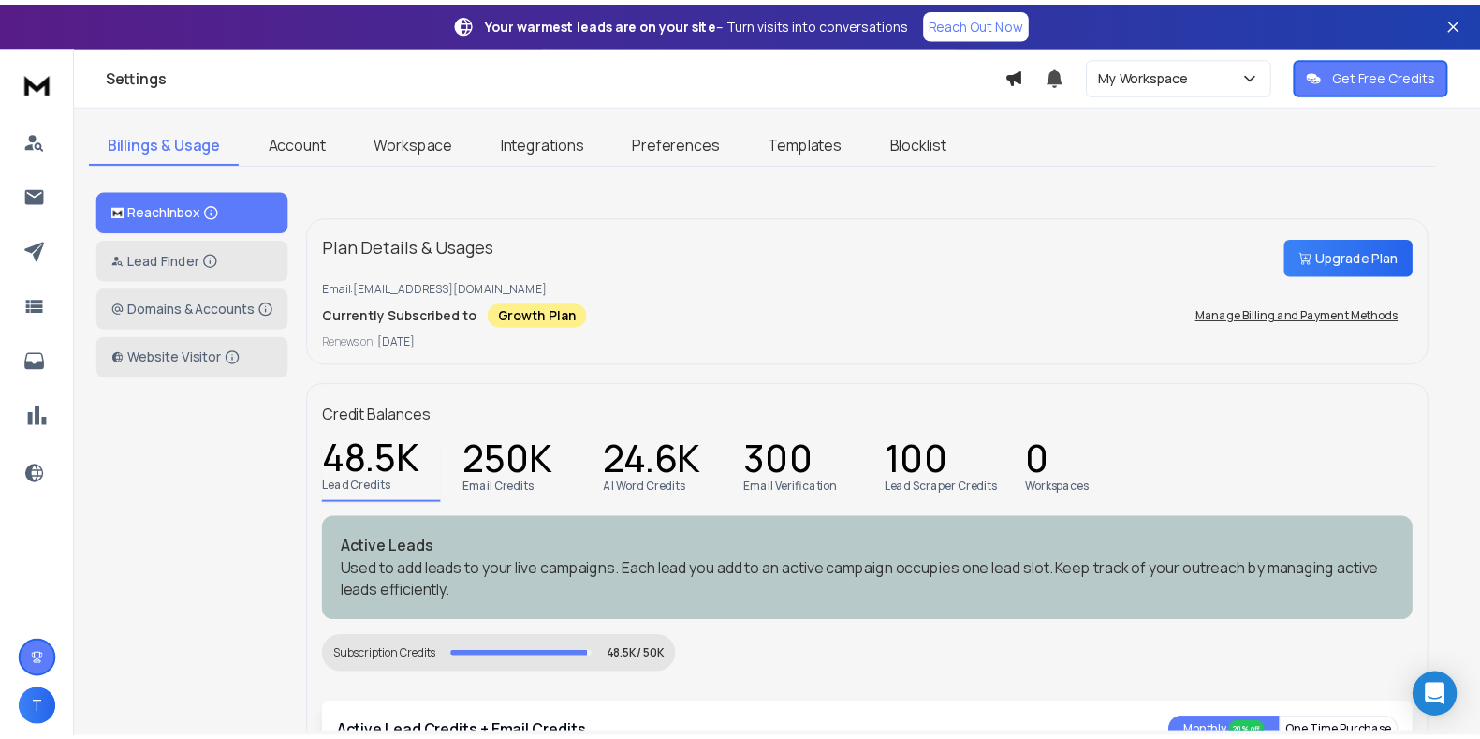
scroll to position [232, 0]
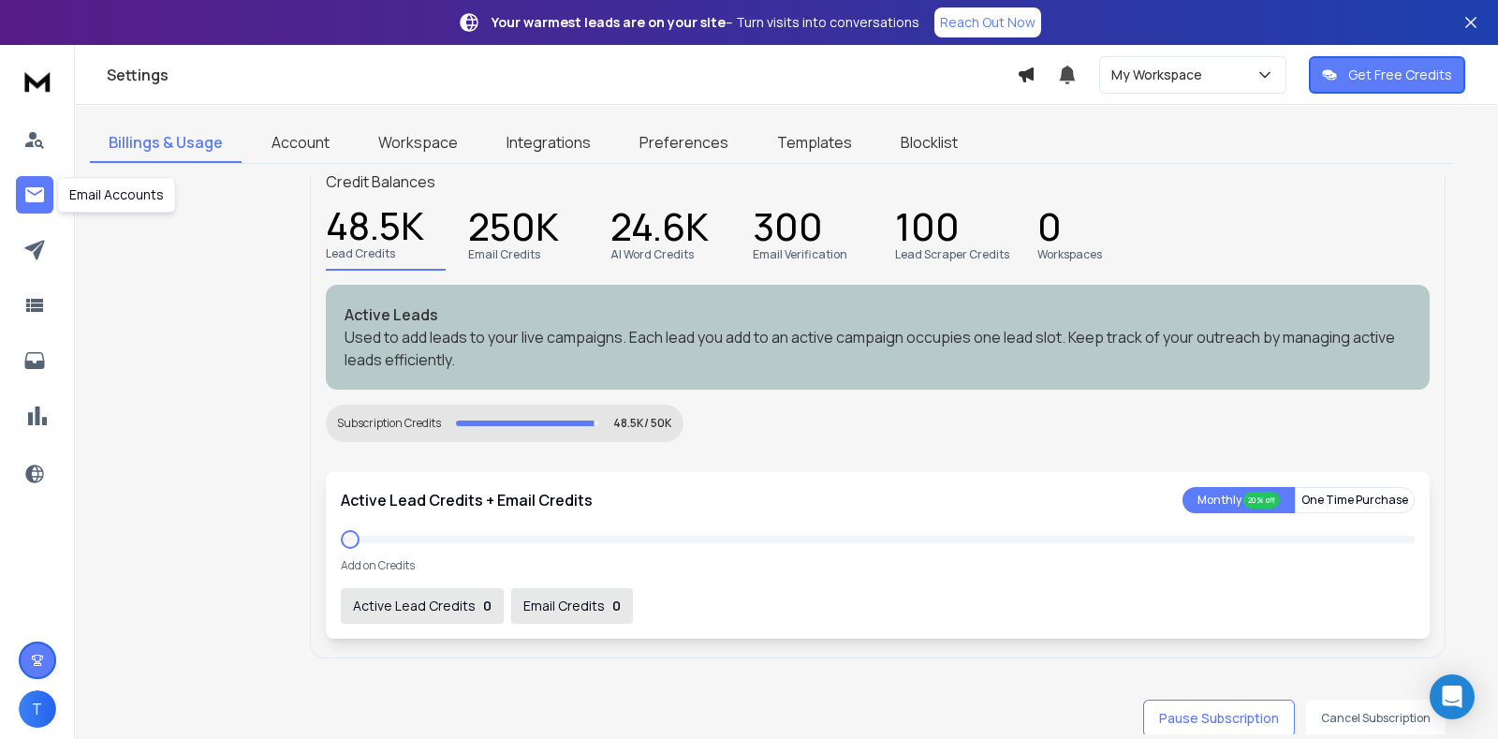
click at [31, 197] on icon at bounding box center [34, 194] width 19 height 15
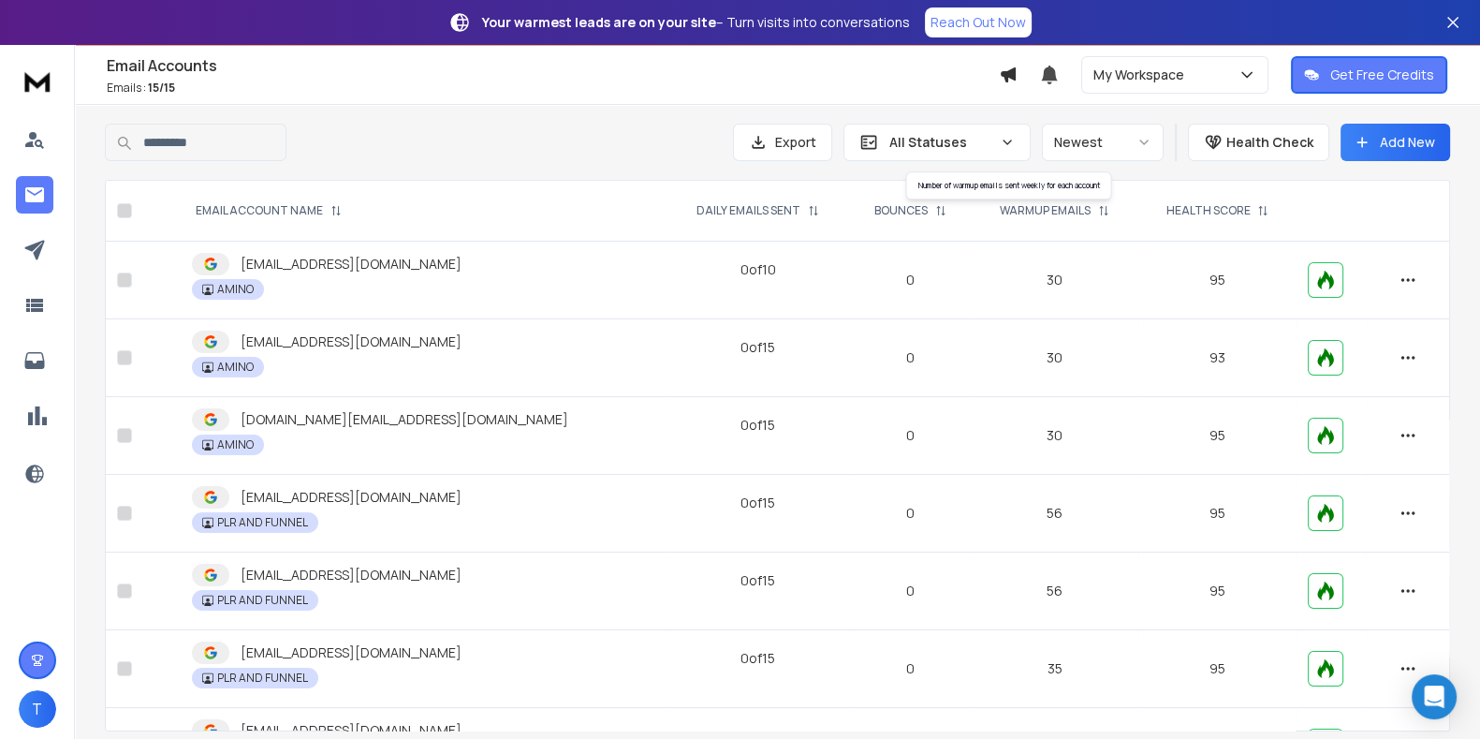
click at [1000, 216] on p "WARMUP EMAILS" at bounding box center [1045, 210] width 91 height 15
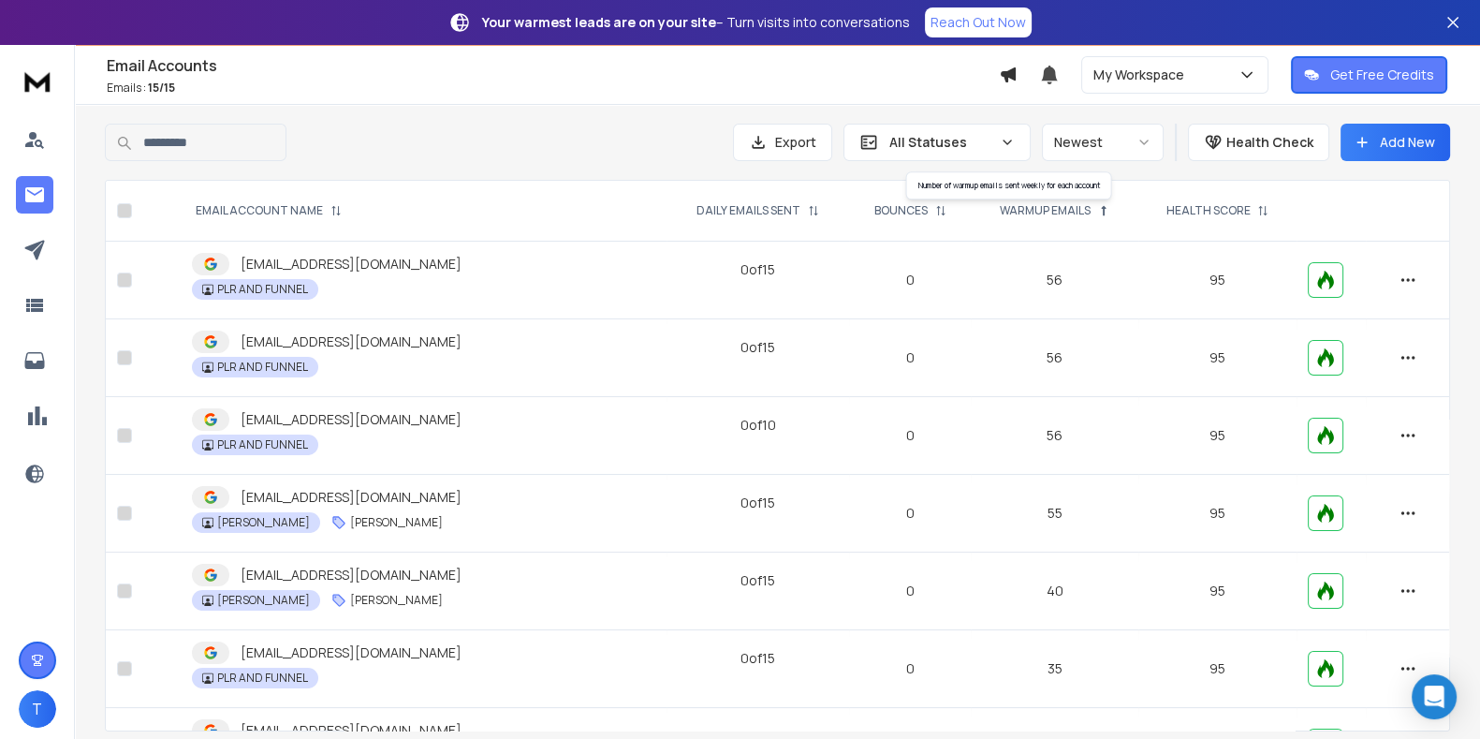
click at [1051, 214] on p "WARMUP EMAILS" at bounding box center [1045, 210] width 91 height 15
